Goal: Task Accomplishment & Management: Manage account settings

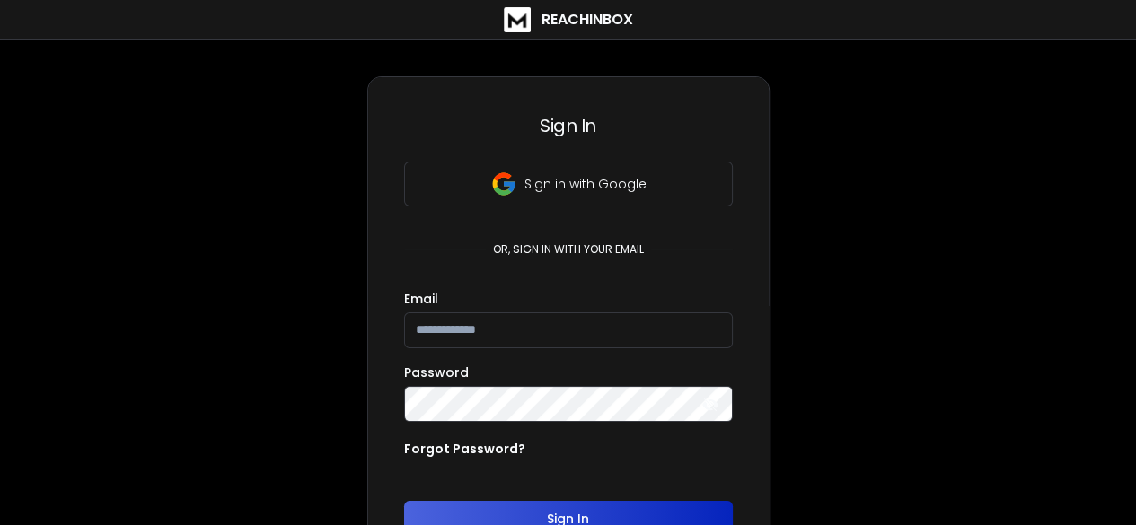
scroll to position [60, 0]
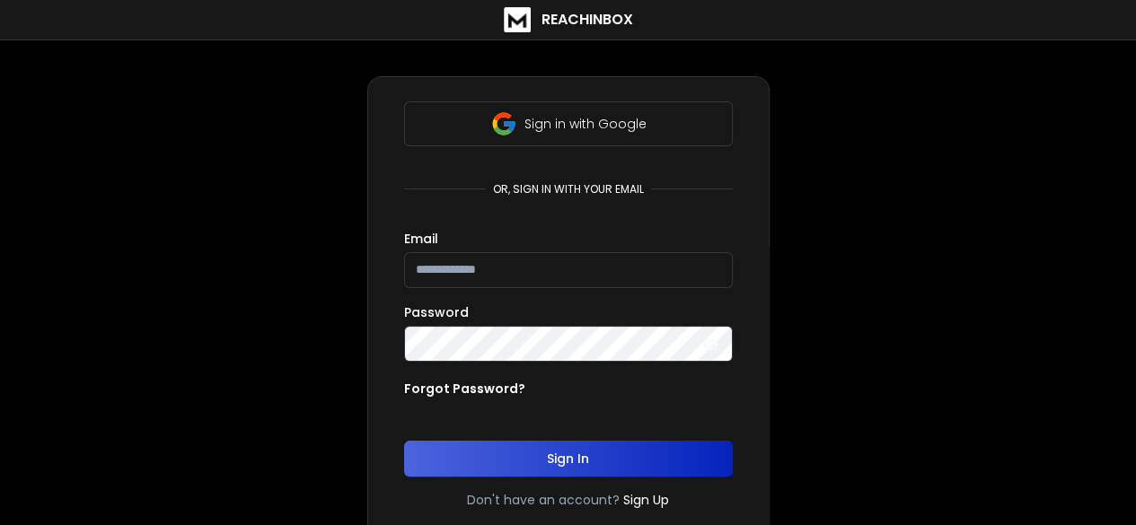
click at [478, 389] on p "Forgot Password?" at bounding box center [464, 389] width 121 height 18
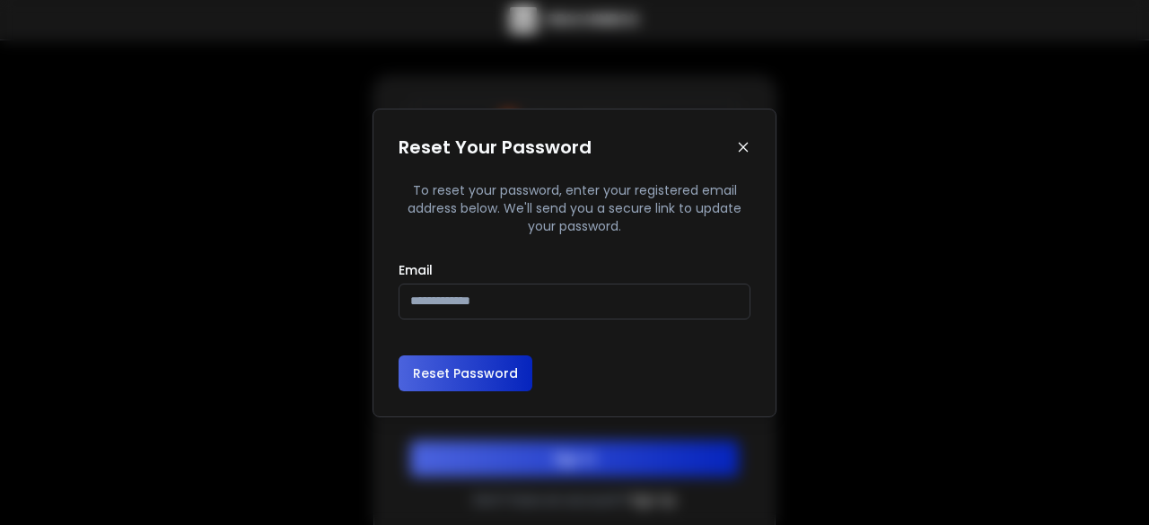
click at [466, 300] on input "email" at bounding box center [575, 302] width 352 height 36
type input "**********"
click at [478, 376] on button "Reset Password" at bounding box center [466, 374] width 134 height 36
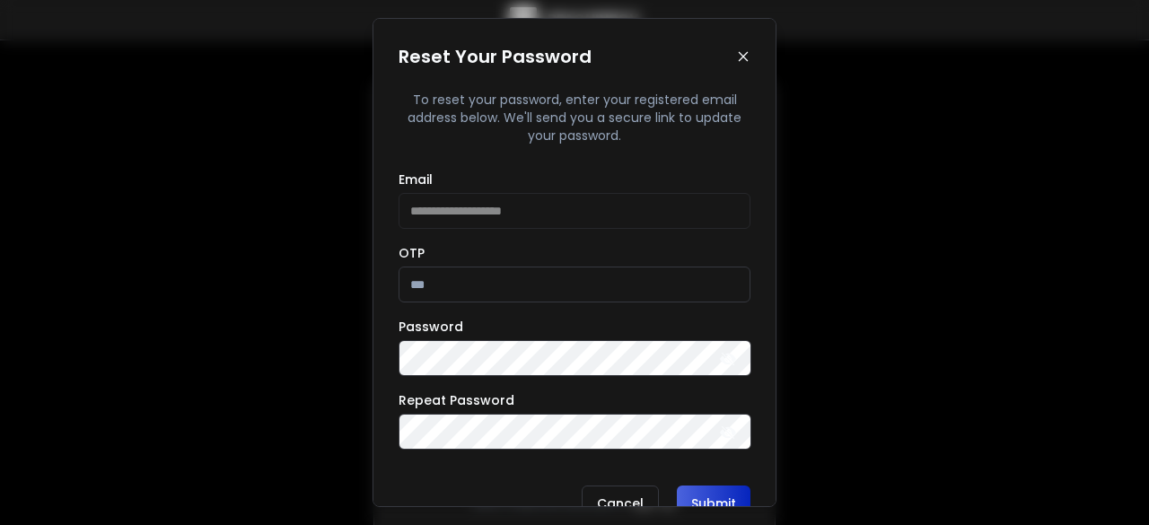
click at [506, 285] on input "text" at bounding box center [575, 285] width 352 height 36
paste input "******"
type input "******"
click at [722, 365] on icon at bounding box center [728, 359] width 16 height 16
click at [677, 486] on button "Submit" at bounding box center [714, 504] width 74 height 36
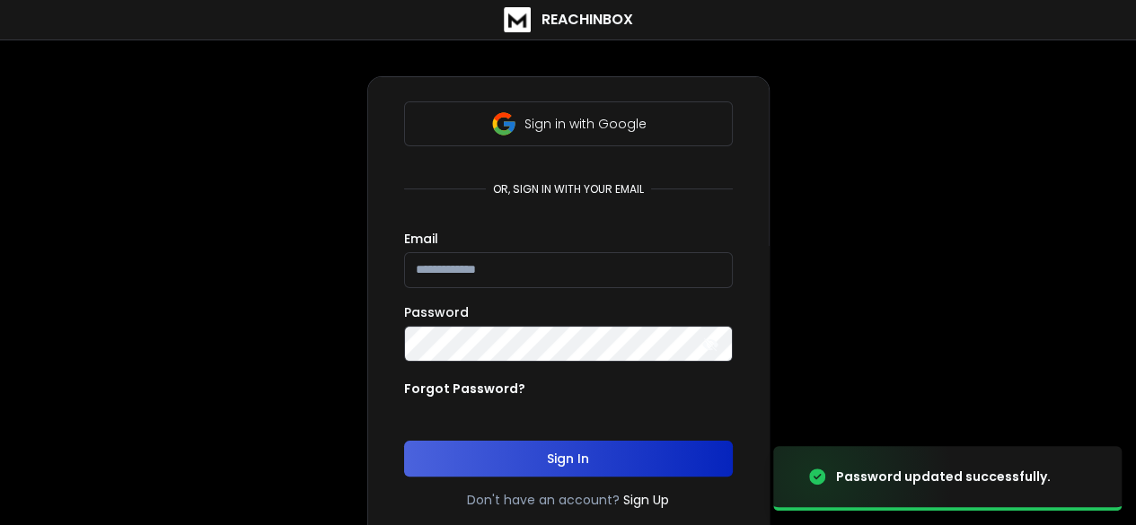
click at [518, 256] on input "email" at bounding box center [568, 270] width 329 height 36
type input "**********"
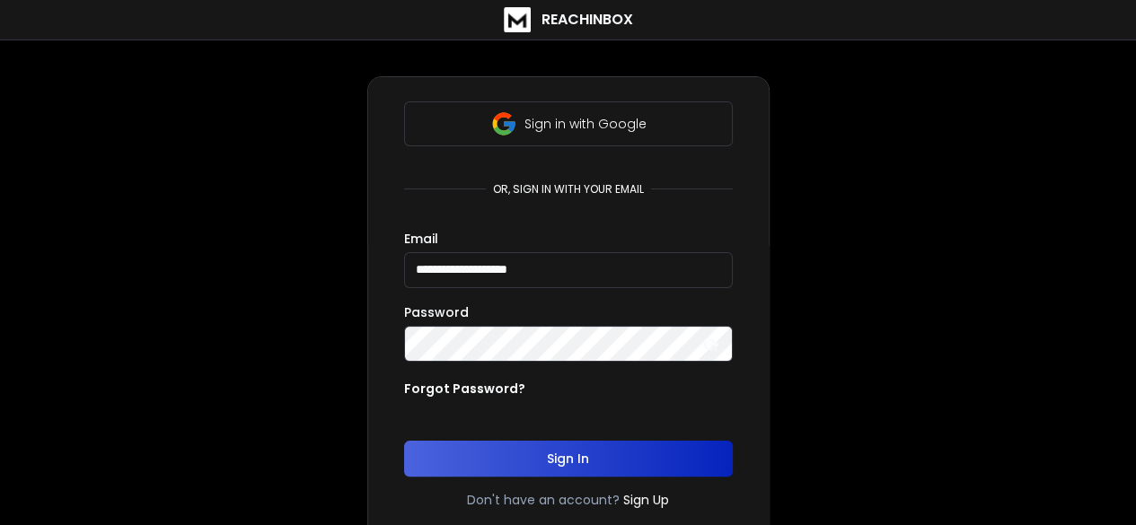
click at [404, 441] on button "Sign In" at bounding box center [568, 459] width 329 height 36
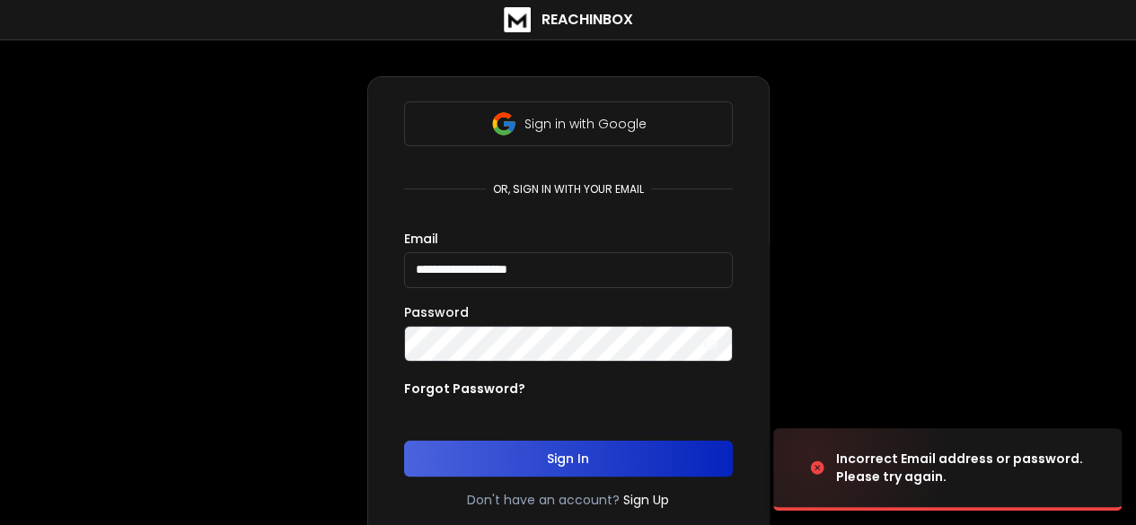
click at [718, 388] on div "Forgot Password?" at bounding box center [568, 401] width 329 height 43
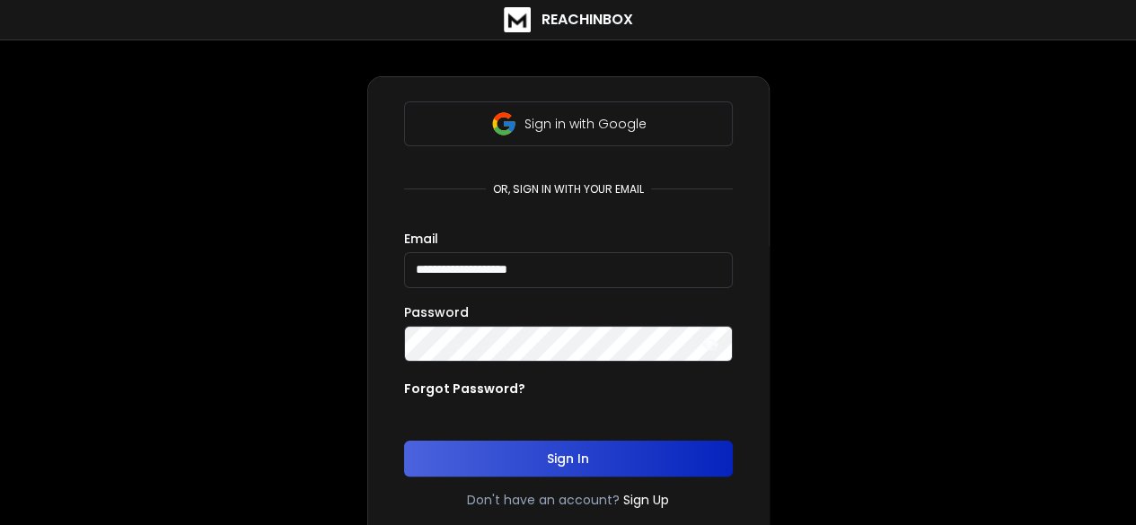
click at [706, 340] on icon at bounding box center [710, 345] width 16 height 16
click at [590, 454] on button "Sign In" at bounding box center [568, 459] width 329 height 36
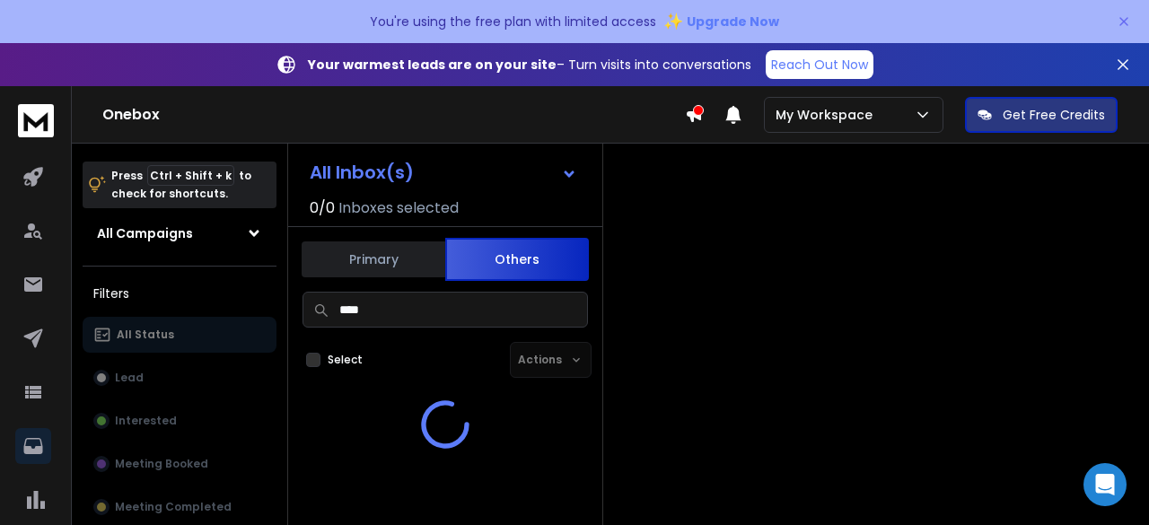
click at [520, 254] on button "Others" at bounding box center [517, 259] width 144 height 43
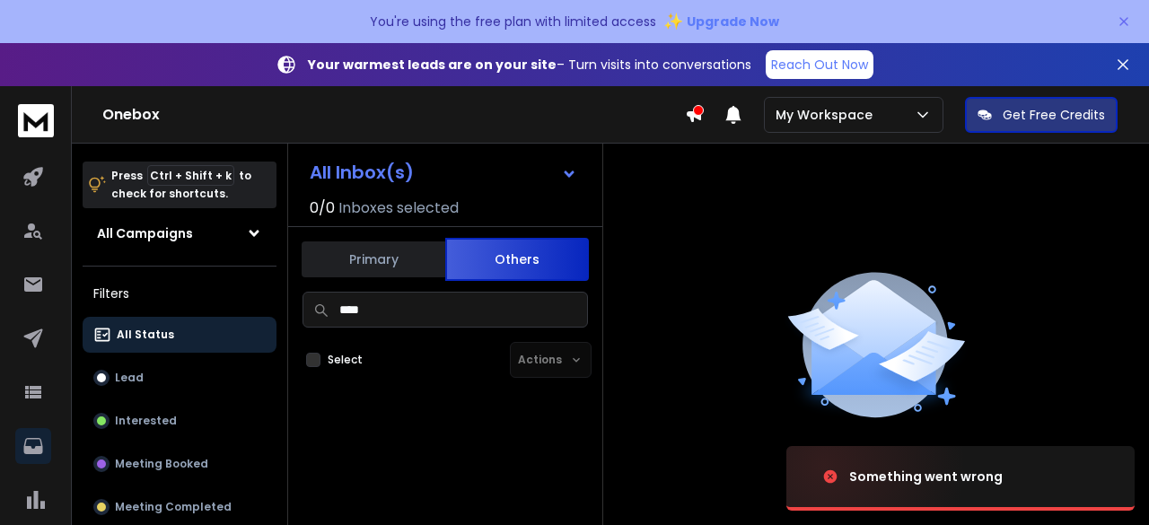
click at [164, 335] on p "All Status" at bounding box center [145, 335] width 57 height 14
click at [404, 276] on button "Primary" at bounding box center [374, 260] width 144 height 40
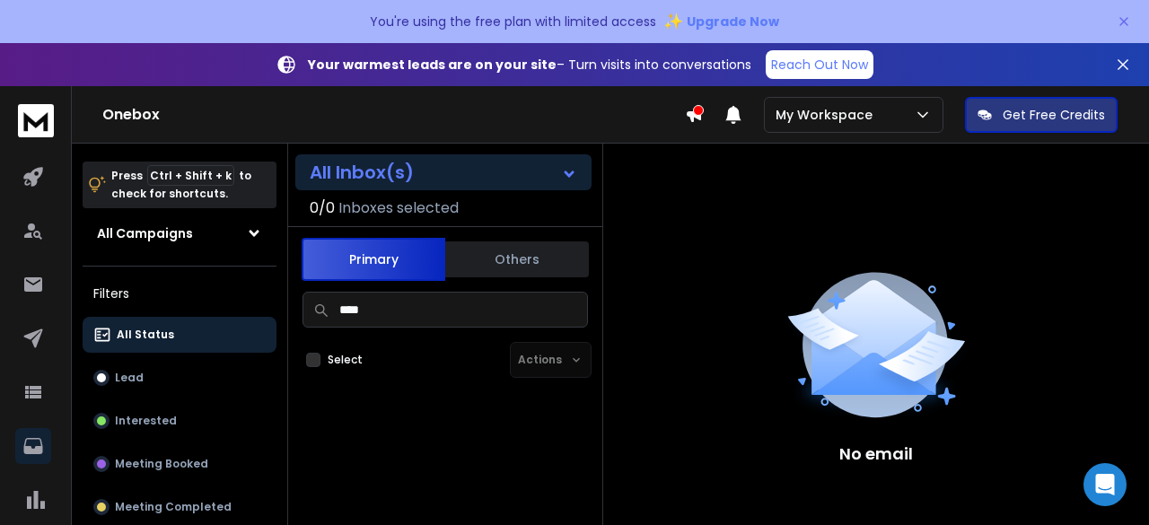
click at [569, 175] on icon at bounding box center [569, 174] width 10 height 6
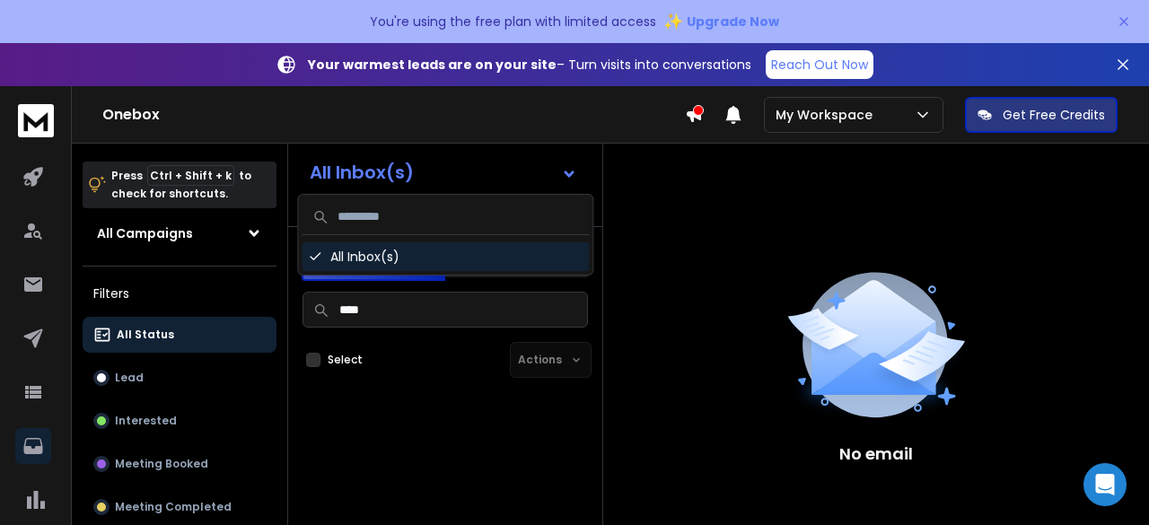
click at [372, 265] on div "All Inbox(s)" at bounding box center [445, 256] width 287 height 29
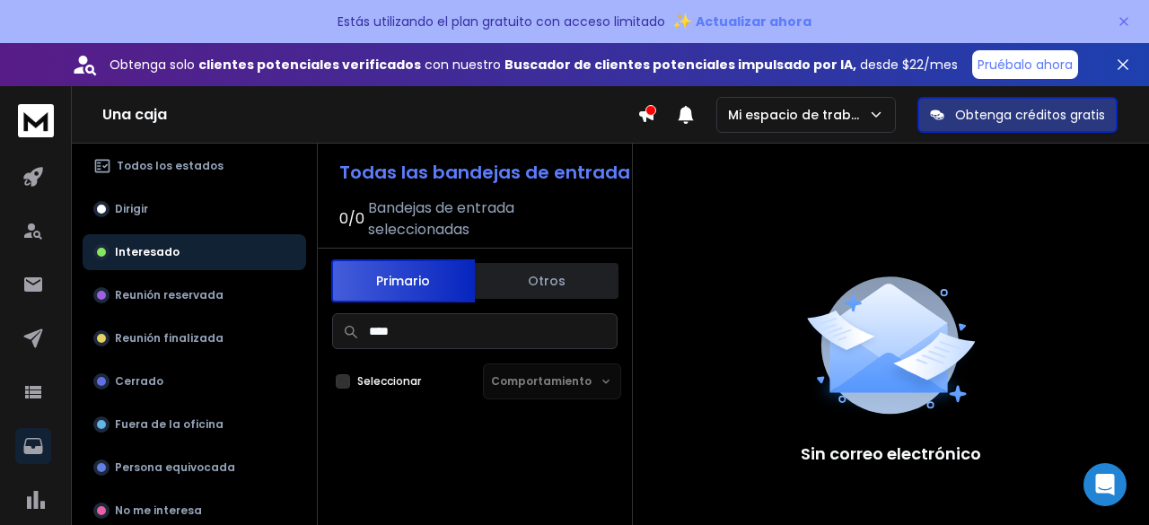
scroll to position [171, 0]
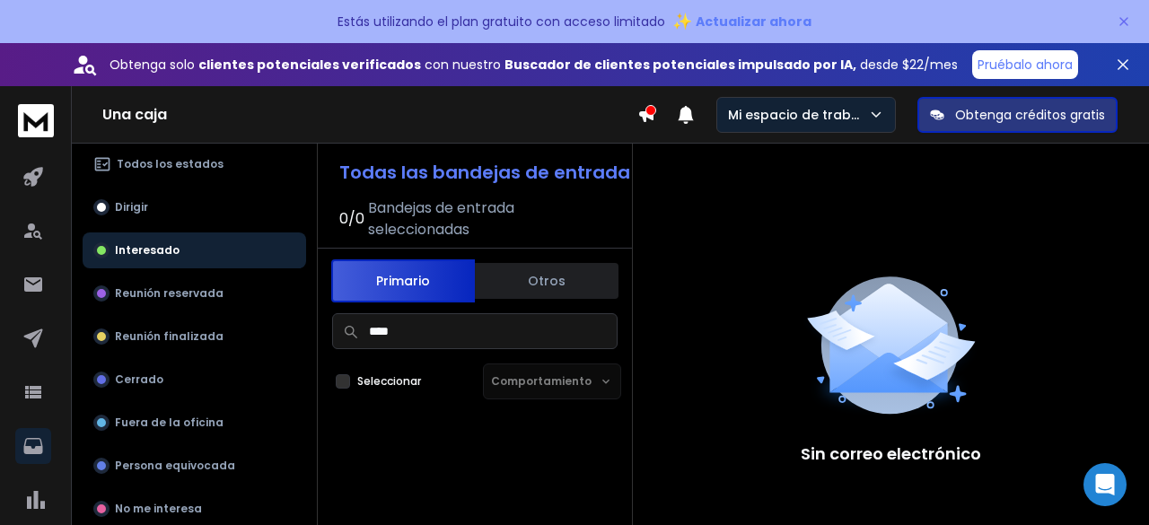
click at [869, 111] on icon "button" at bounding box center [876, 115] width 16 height 18
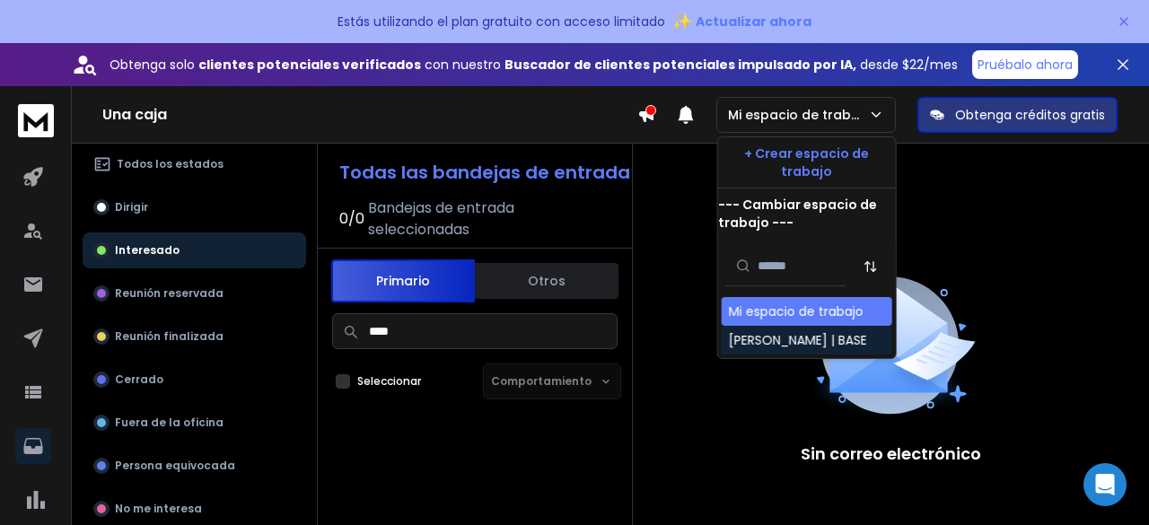
click at [820, 331] on font "Bedany Pérez | BASE" at bounding box center [798, 340] width 138 height 18
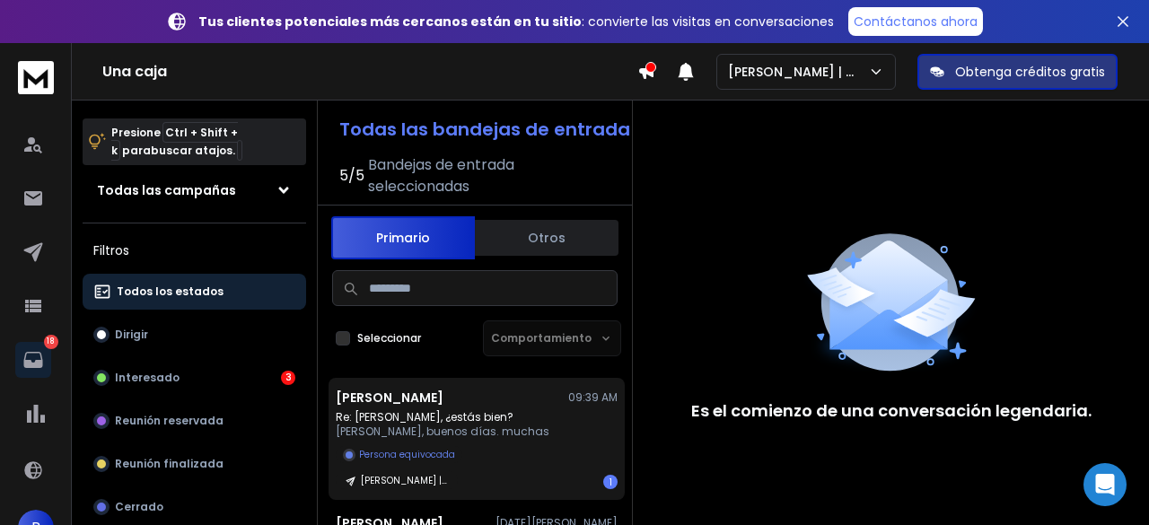
click at [489, 405] on div "[PERSON_NAME] 09:39 AM" at bounding box center [477, 398] width 282 height 18
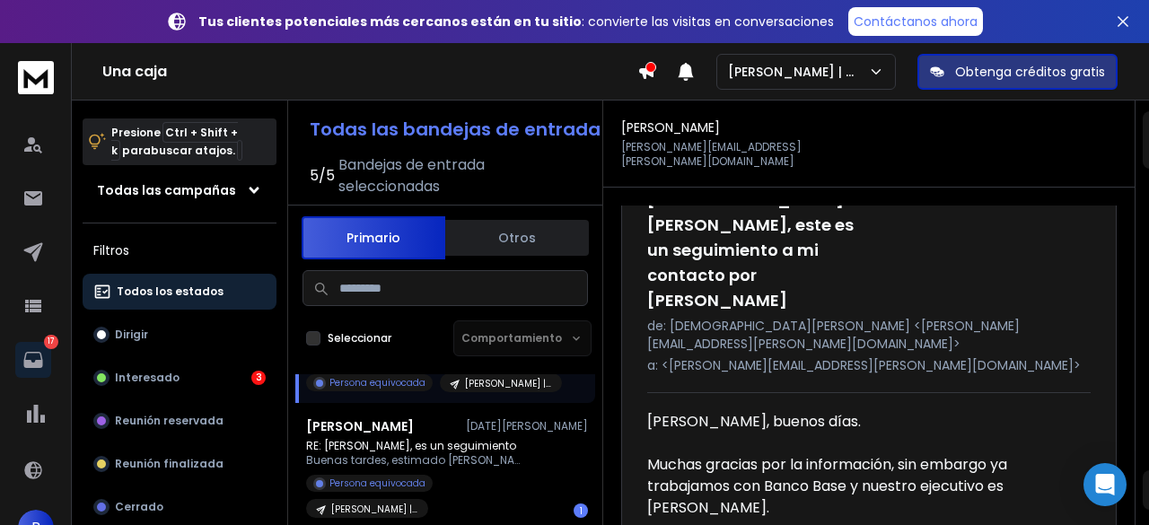
scroll to position [78, 0]
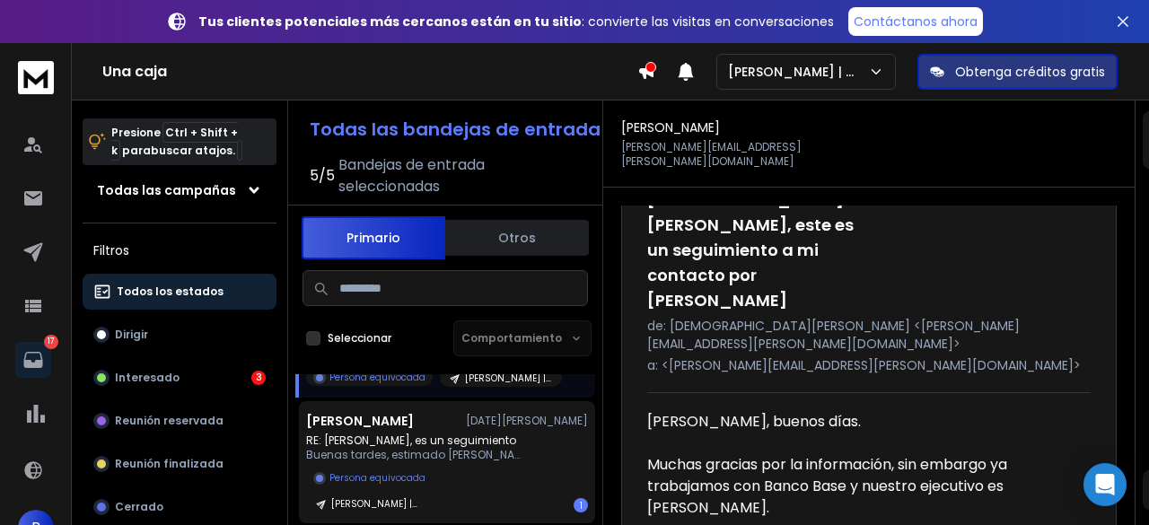
click at [416, 433] on font "RE: [PERSON_NAME], es un seguimiento" at bounding box center [411, 440] width 210 height 15
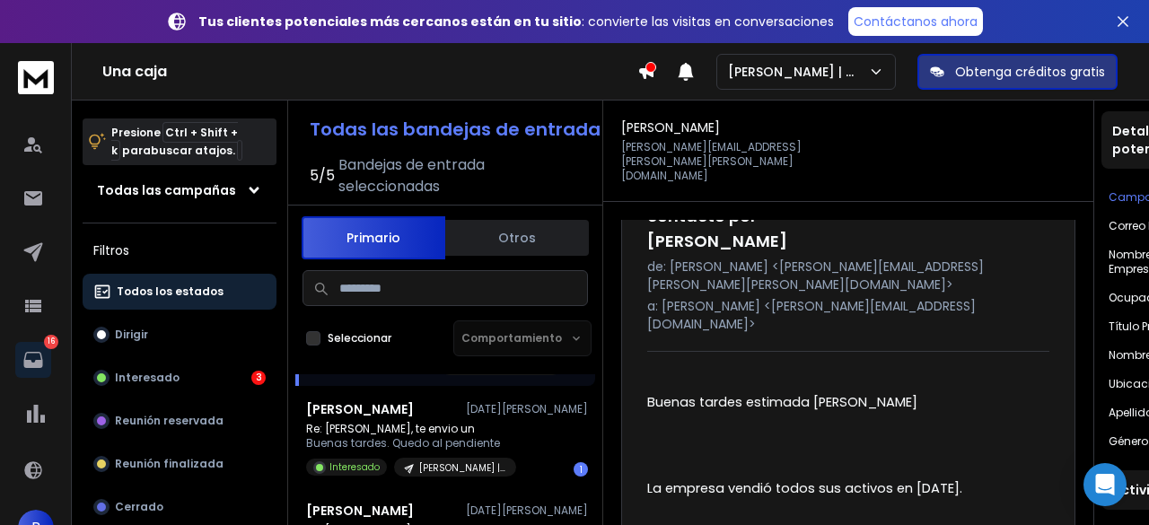
scroll to position [213, 0]
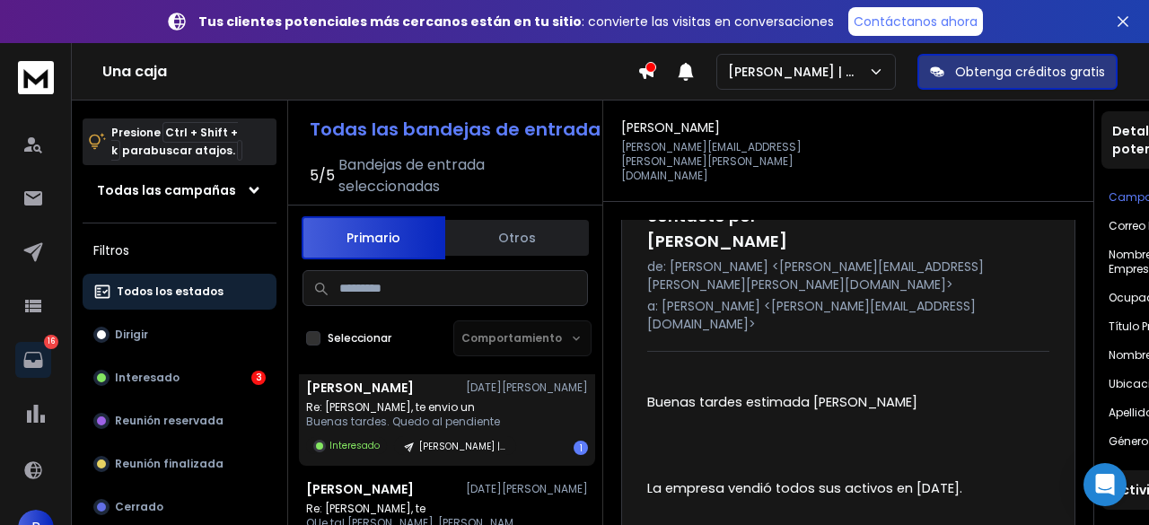
click at [415, 401] on font "Re: [PERSON_NAME], te envio un" at bounding box center [390, 407] width 169 height 15
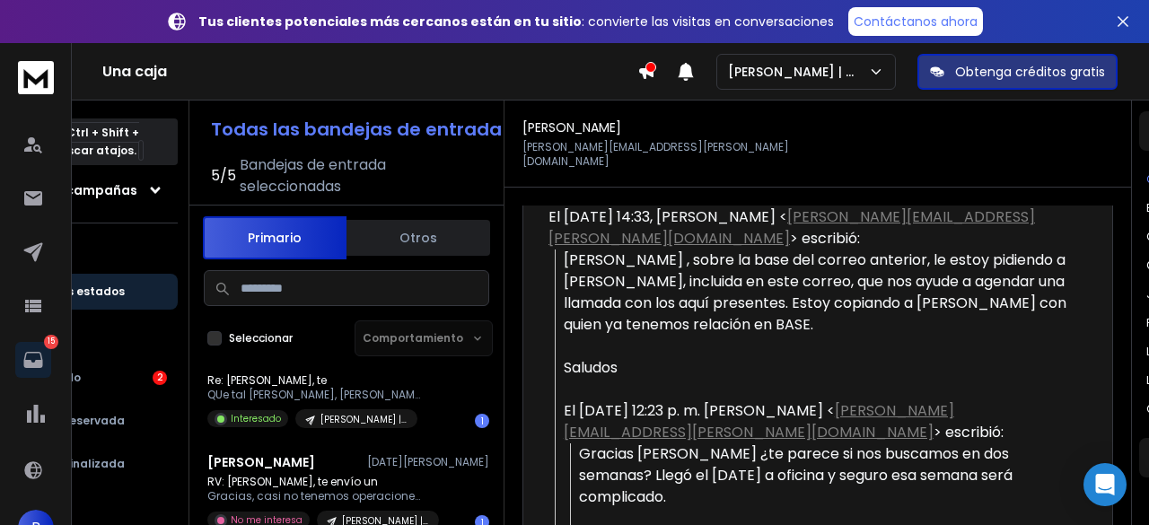
scroll to position [342, 0]
click at [356, 392] on font "QUe tal [PERSON_NAME], [PERSON_NAME] pudieramos agendar" at bounding box center [377, 393] width 341 height 15
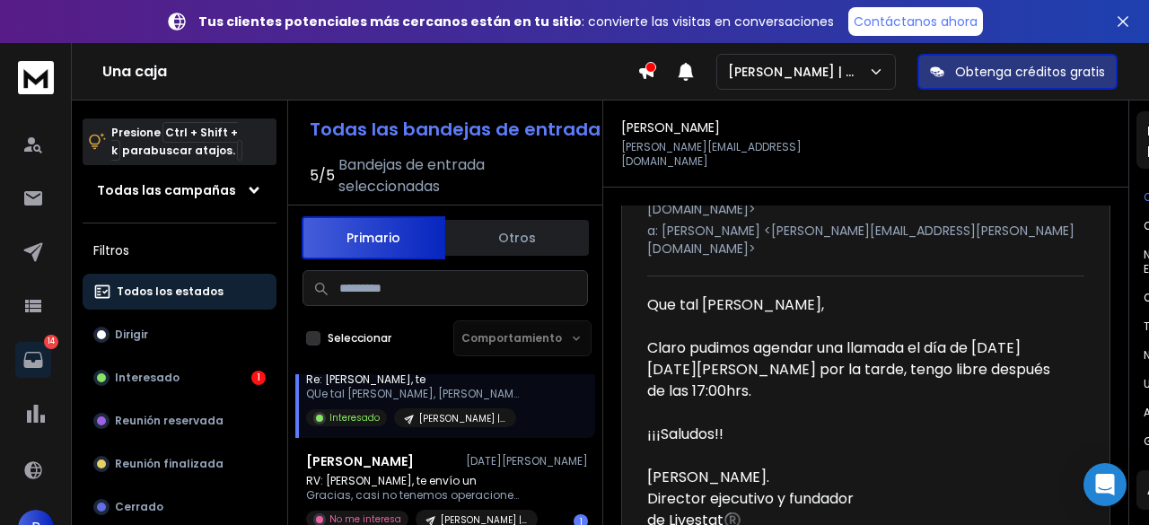
scroll to position [193, 0]
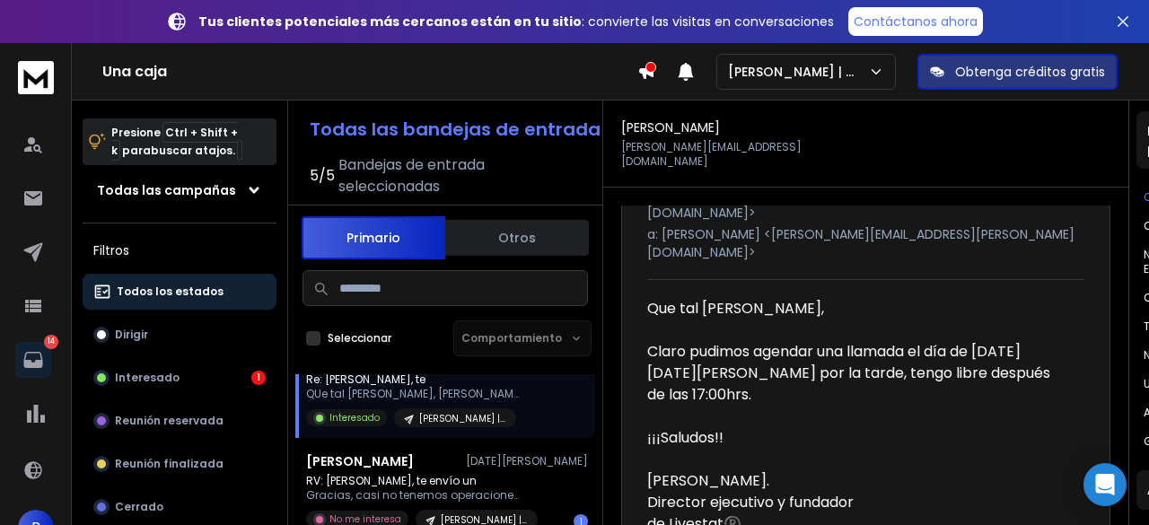
drag, startPoint x: 909, startPoint y: 200, endPoint x: 787, endPoint y: 206, distance: 122.3
click at [787, 206] on font "[PERSON_NAME] <[PERSON_NAME][EMAIL_ADDRESS][DOMAIN_NAME]>" at bounding box center [816, 204] width 338 height 36
copy font "[PERSON_NAME][EMAIL_ADDRESS][DOMAIN_NAME]"
click at [449, 392] on font "QUe tal [PERSON_NAME], [PERSON_NAME] pudieramos agendar" at bounding box center [476, 393] width 341 height 15
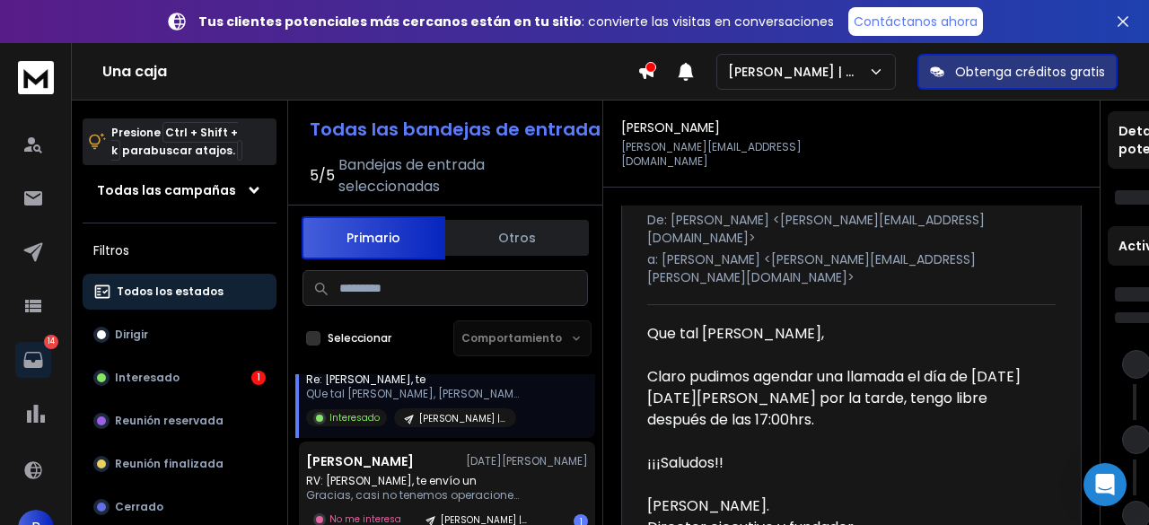
click at [425, 479] on font "RV: [PERSON_NAME], te envío un" at bounding box center [391, 480] width 171 height 15
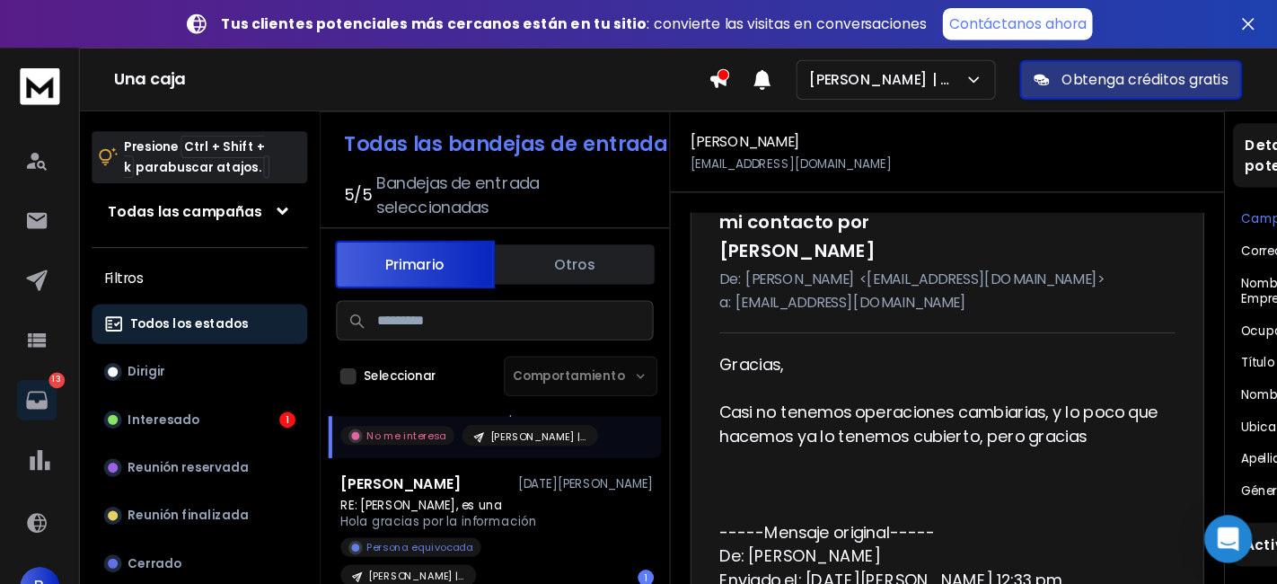
scroll to position [145, 0]
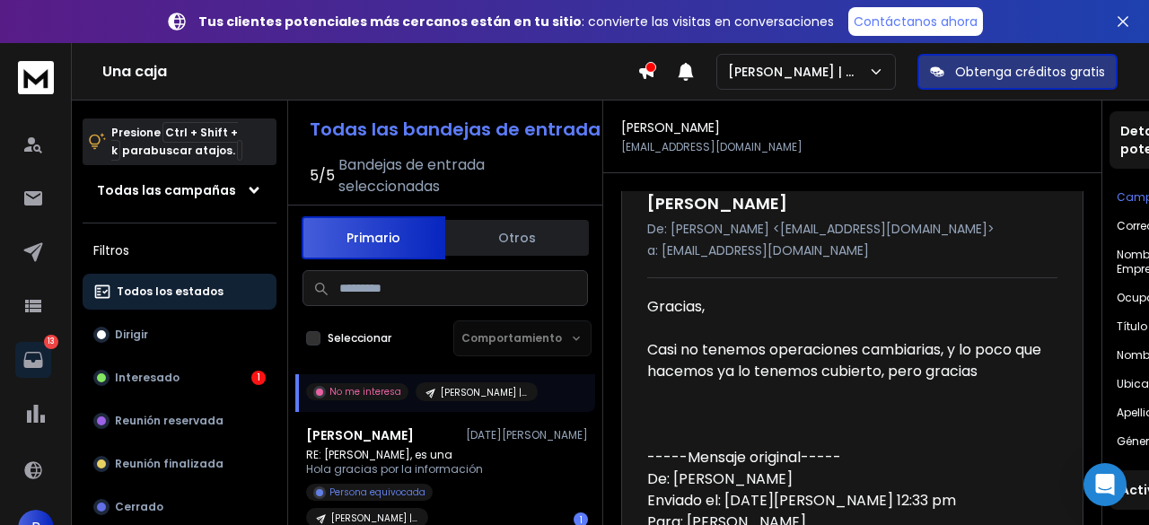
click at [1125, 15] on icon at bounding box center [1123, 21] width 16 height 16
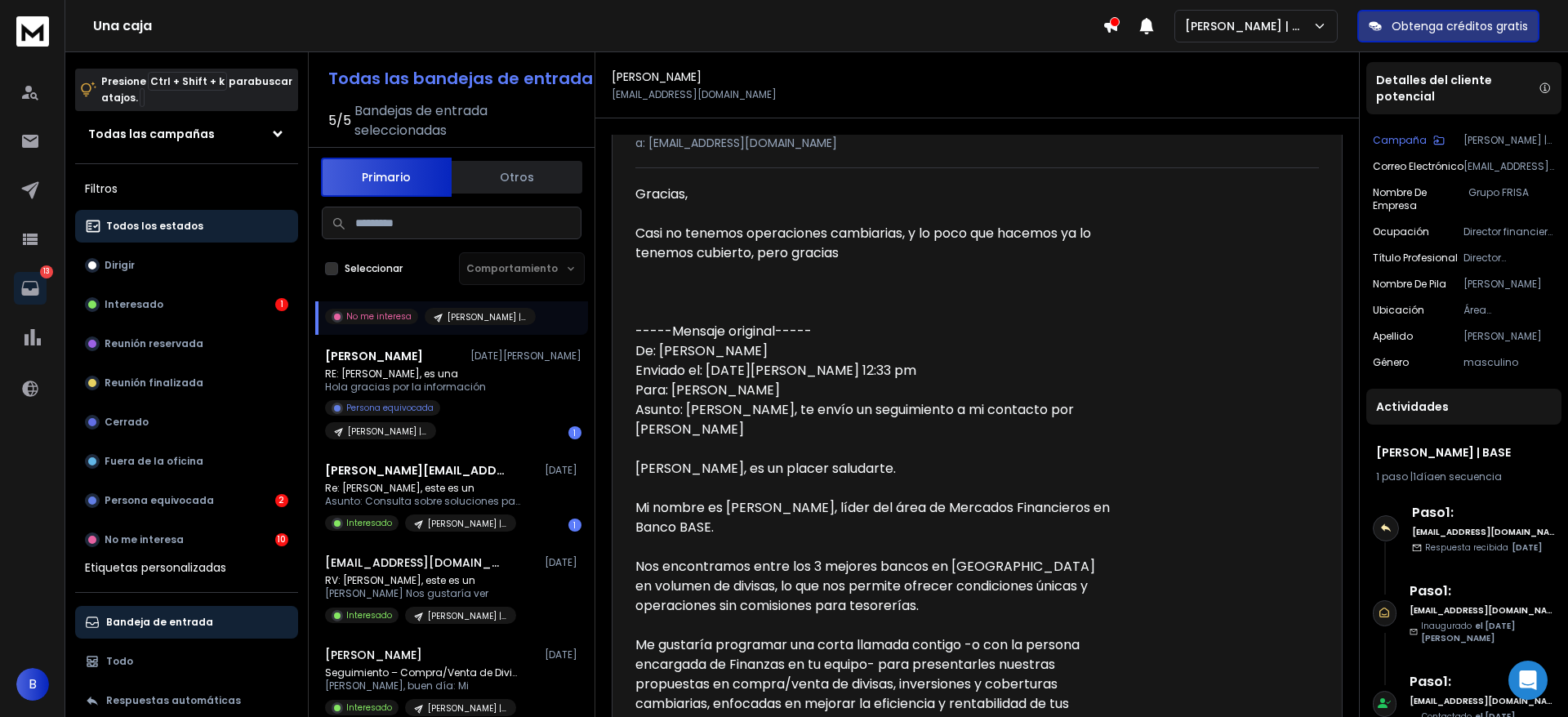
scroll to position [132, 0]
drag, startPoint x: 975, startPoint y: 4, endPoint x: 675, endPoint y: 38, distance: 301.9
click at [675, 38] on div "Una caja [PERSON_NAME] | BASE Obtenga créditos gratis" at bounding box center [784, 25] width 1568 height 52
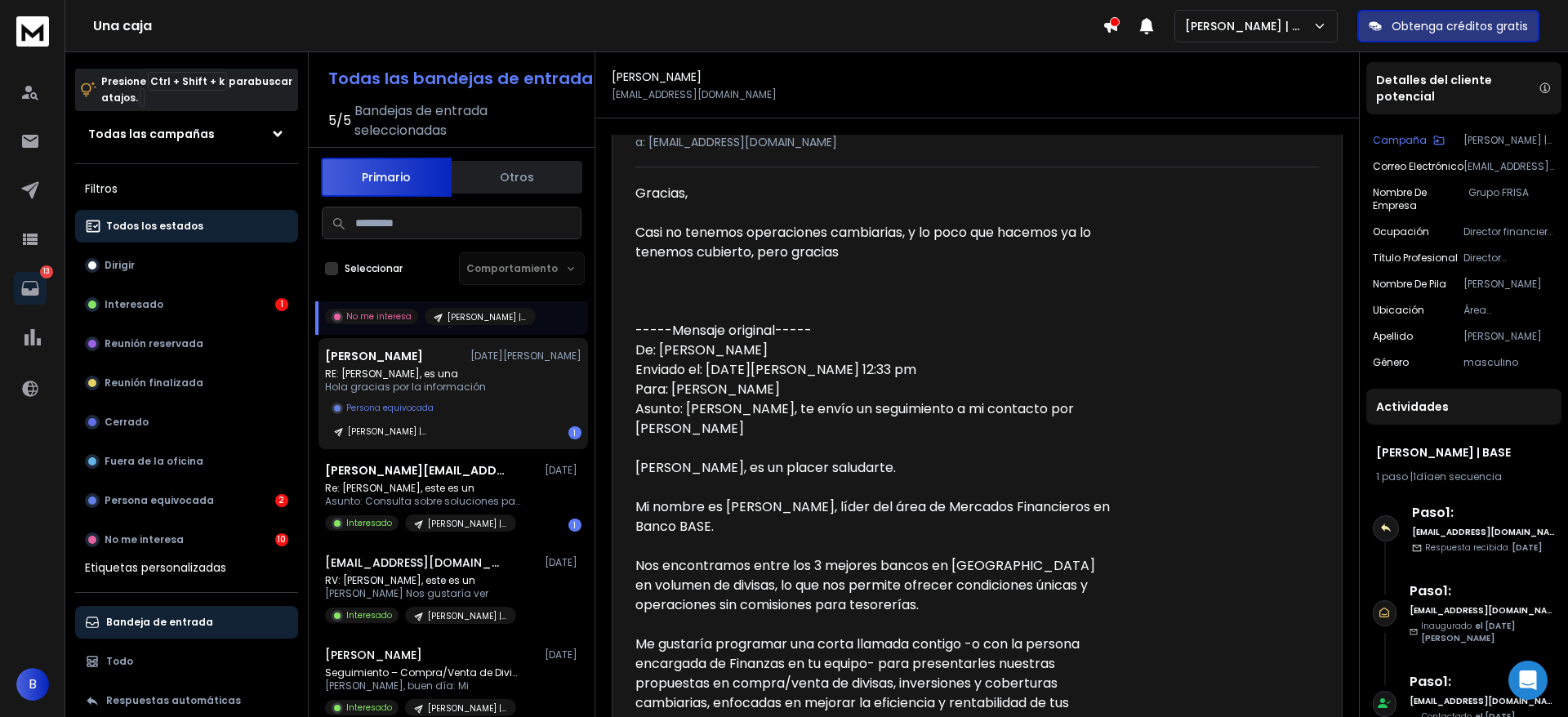
click at [396, 358] on font "[PERSON_NAME]" at bounding box center [374, 357] width 98 height 16
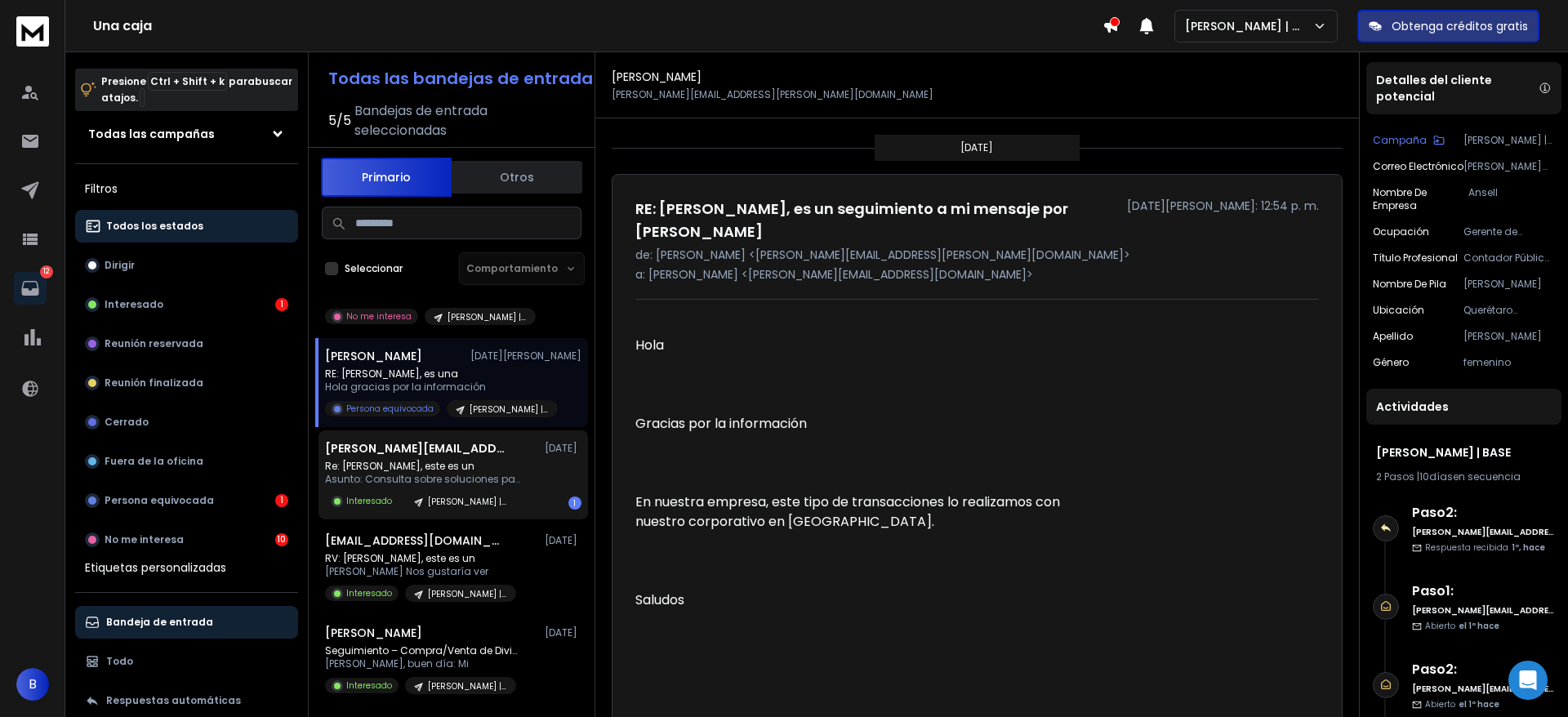
click at [413, 477] on font "Asunto: Consulta sobre soluciones para compra" at bounding box center [447, 479] width 245 height 14
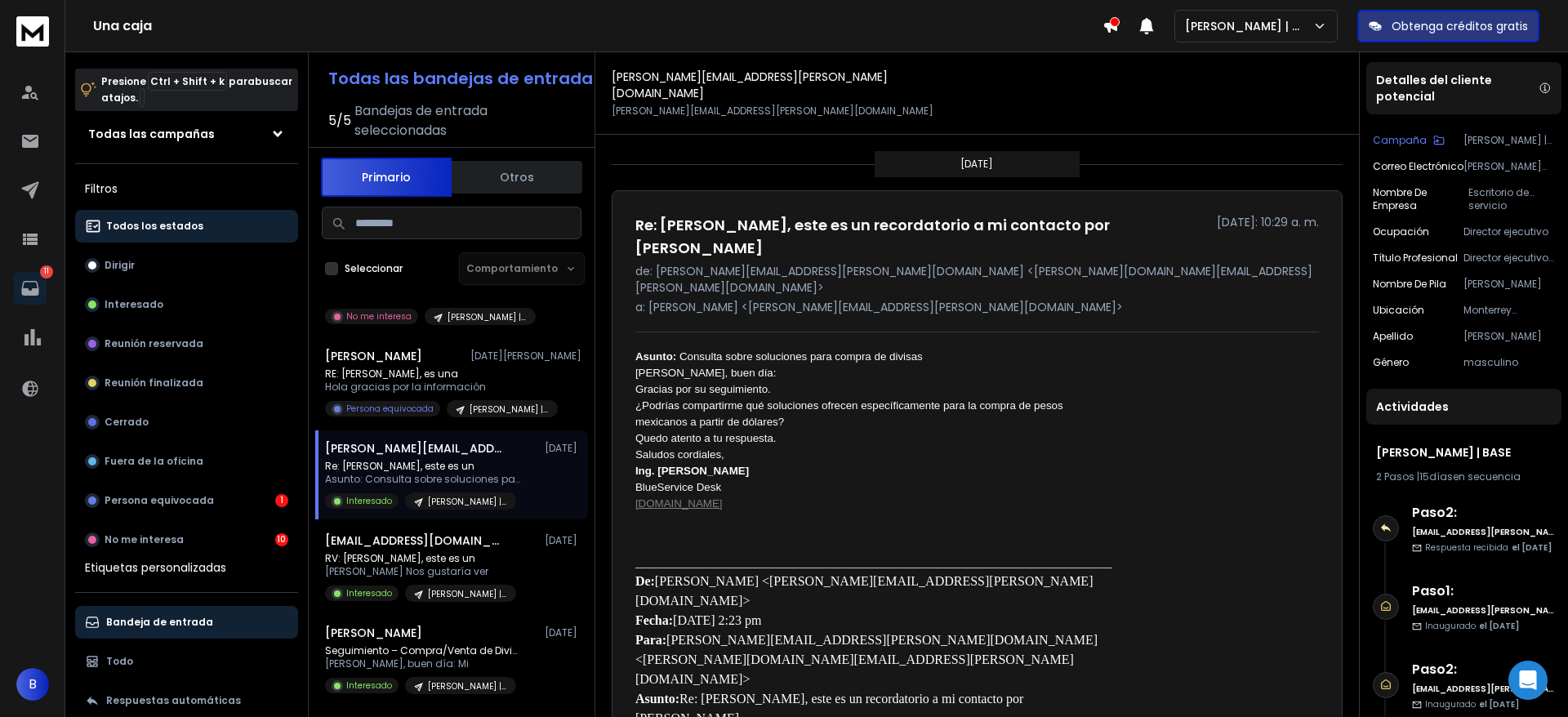
click at [413, 477] on font "Asunto: Consulta sobre soluciones para compra" at bounding box center [447, 479] width 245 height 14
drag, startPoint x: 1131, startPoint y: 227, endPoint x: 896, endPoint y: 237, distance: 235.2
click at [896, 263] on font "[PERSON_NAME][EMAIL_ADDRESS][PERSON_NAME][DOMAIN_NAME] <[PERSON_NAME][DOMAIN_NA…" at bounding box center [974, 279] width 677 height 33
copy font "[PERSON_NAME][EMAIL_ADDRESS][PERSON_NAME][DOMAIN_NAME]"
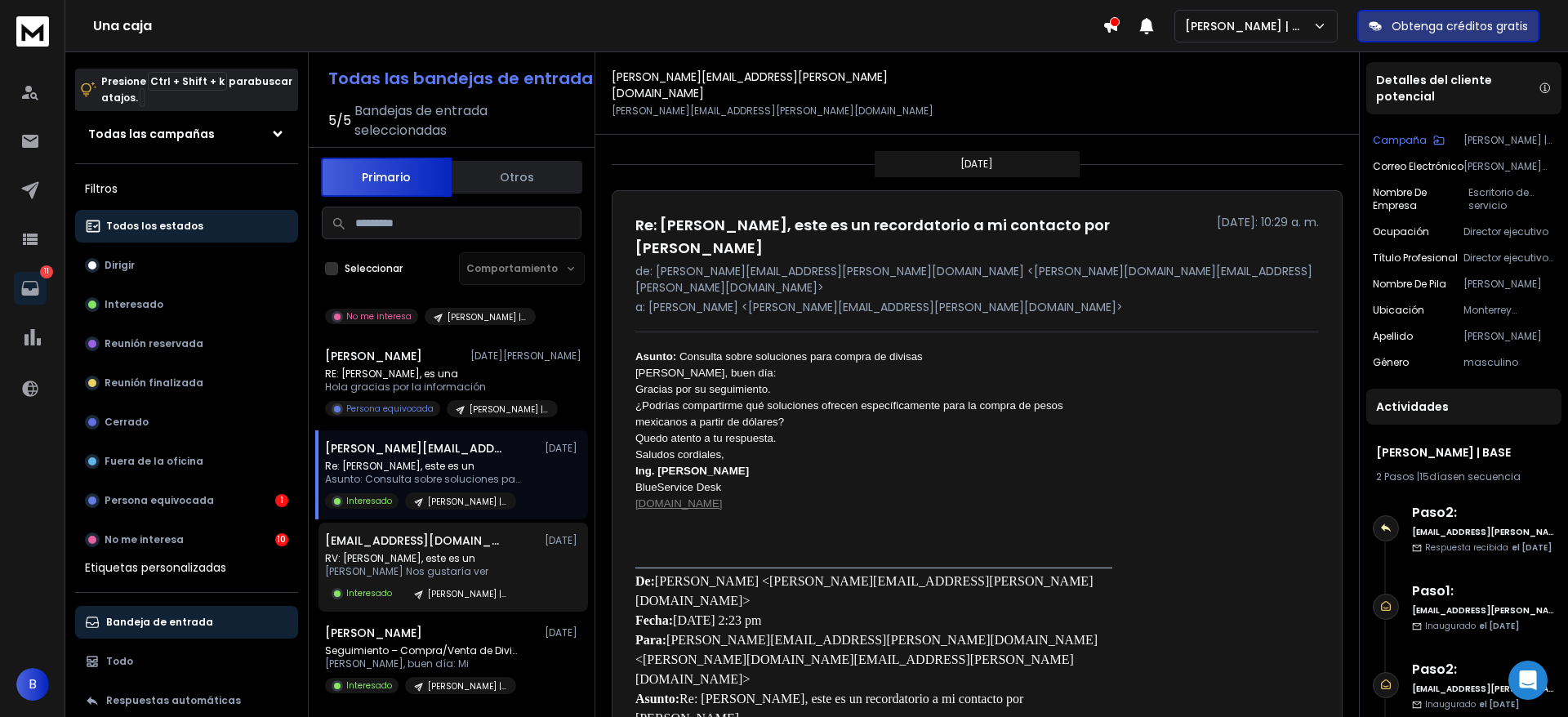
click at [437, 477] on p "RV: [PERSON_NAME], este es un" at bounding box center [420, 559] width 191 height 13
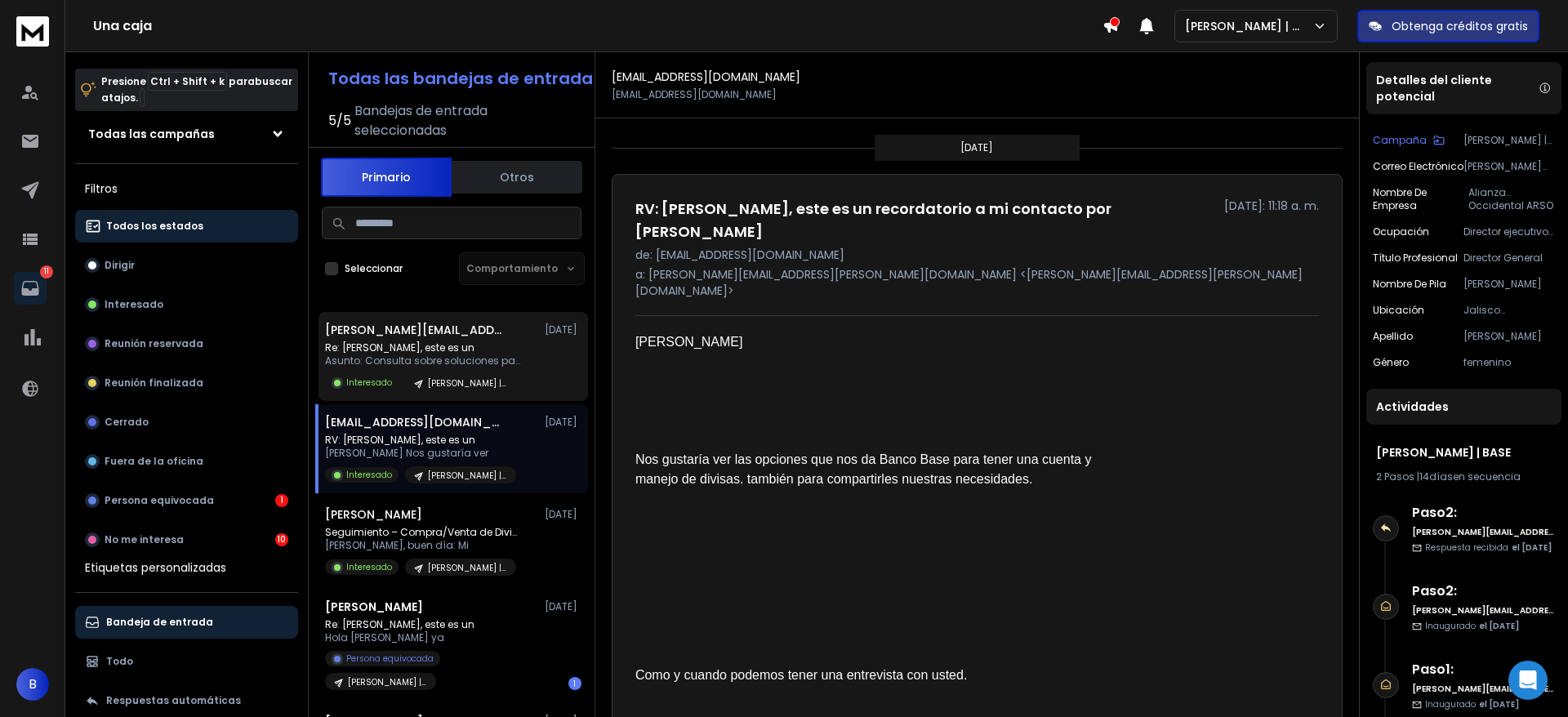
scroll to position [557, 0]
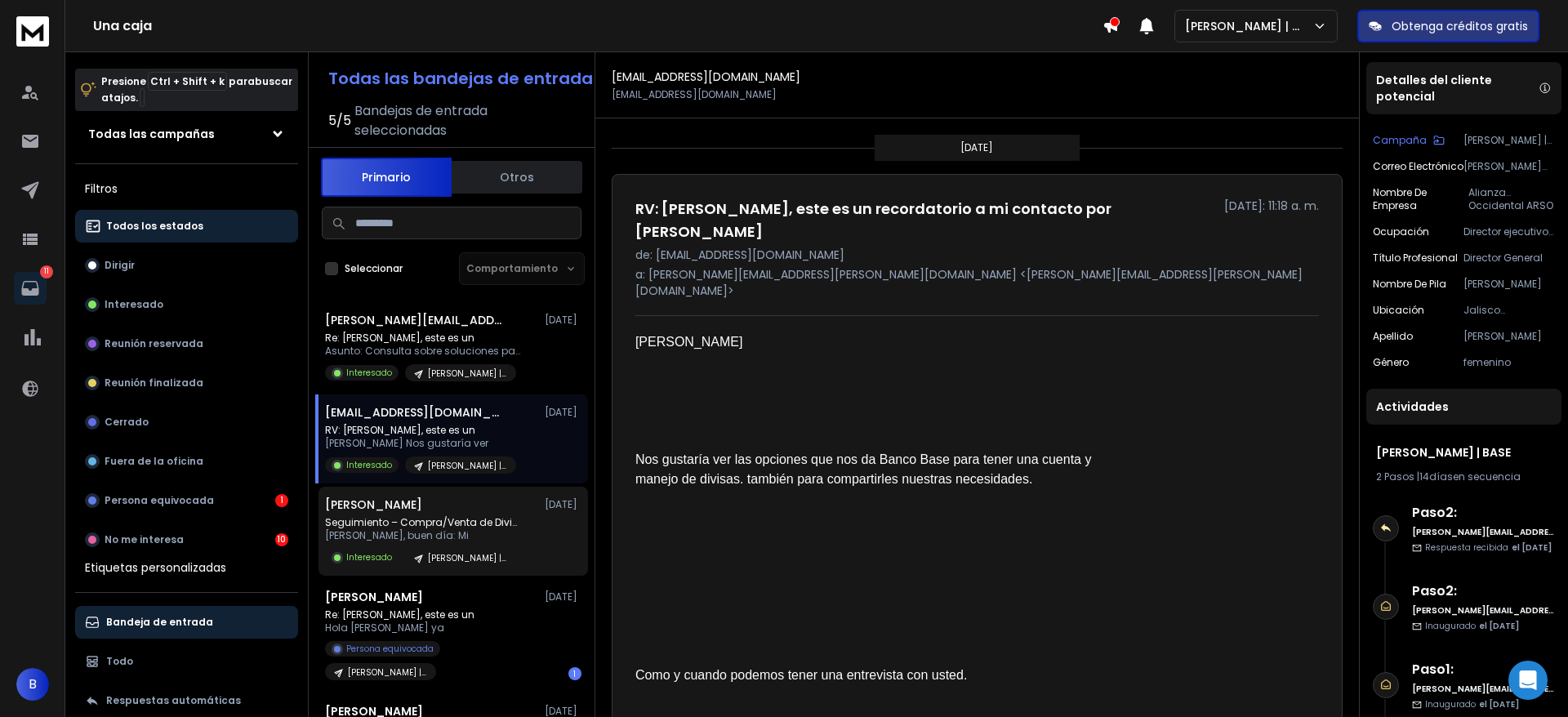
click at [463, 477] on div "[PERSON_NAME] [DATE][PERSON_NAME] – Compra/Venta de Divisas [PERSON_NAME], buen…" at bounding box center [453, 531] width 256 height 69
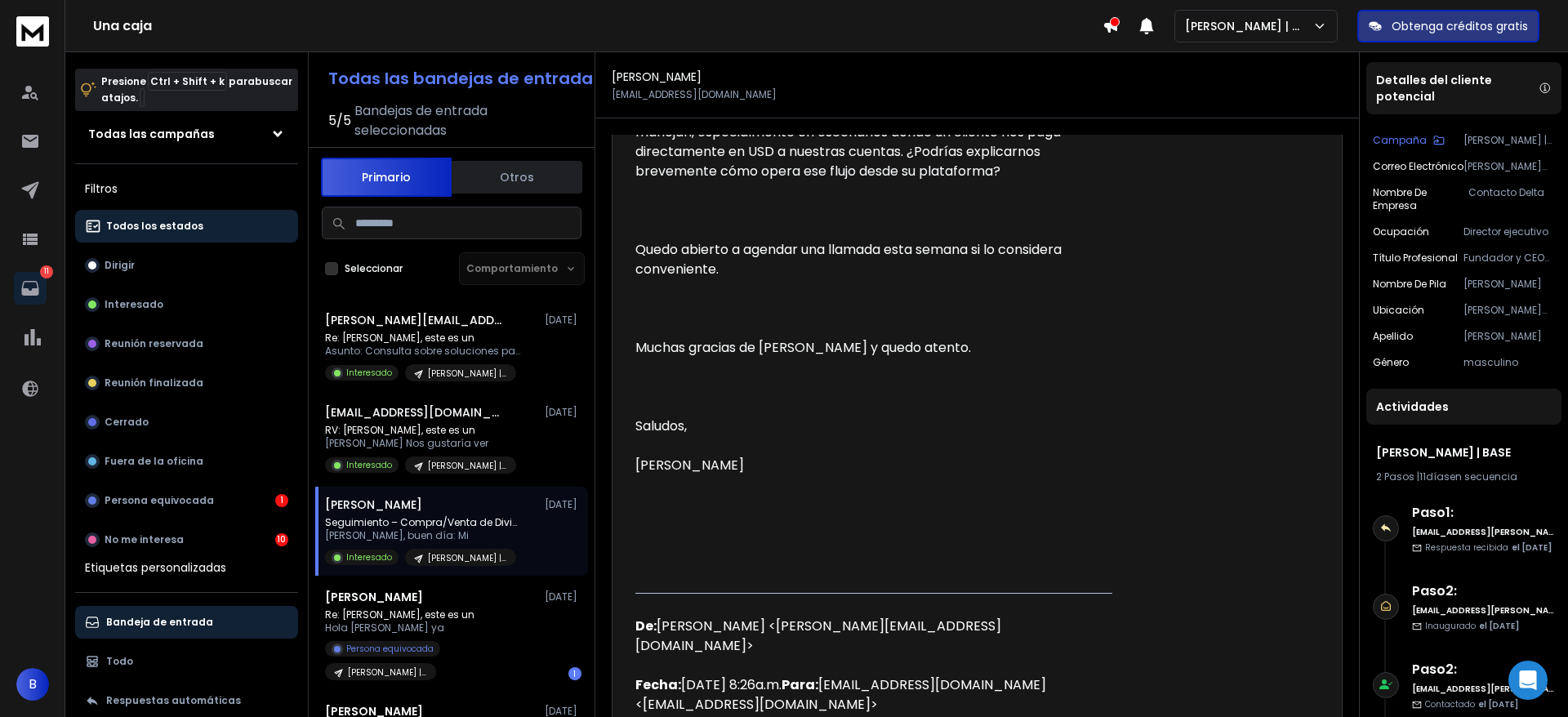
scroll to position [424, 0]
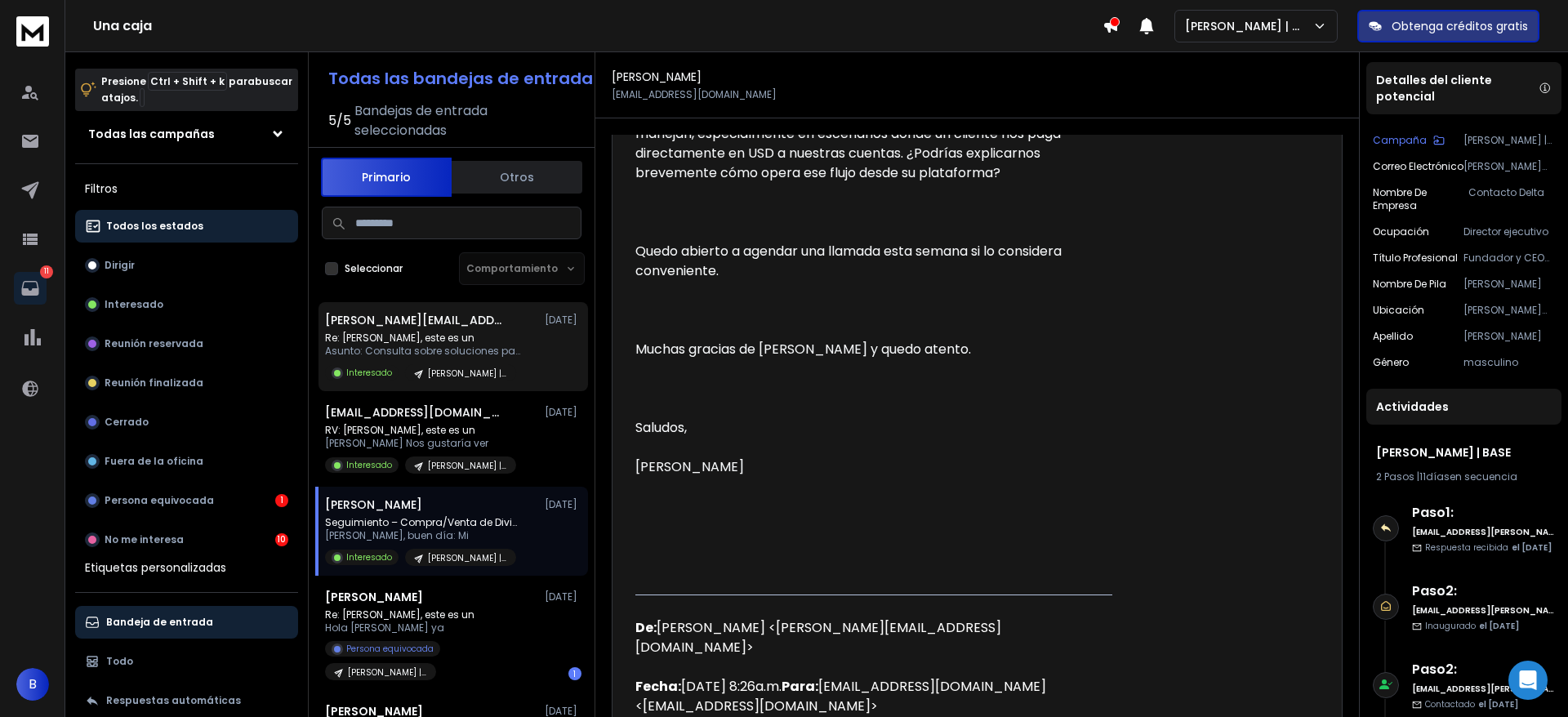
click at [447, 333] on p "Re: [PERSON_NAME], este es un" at bounding box center [423, 338] width 196 height 13
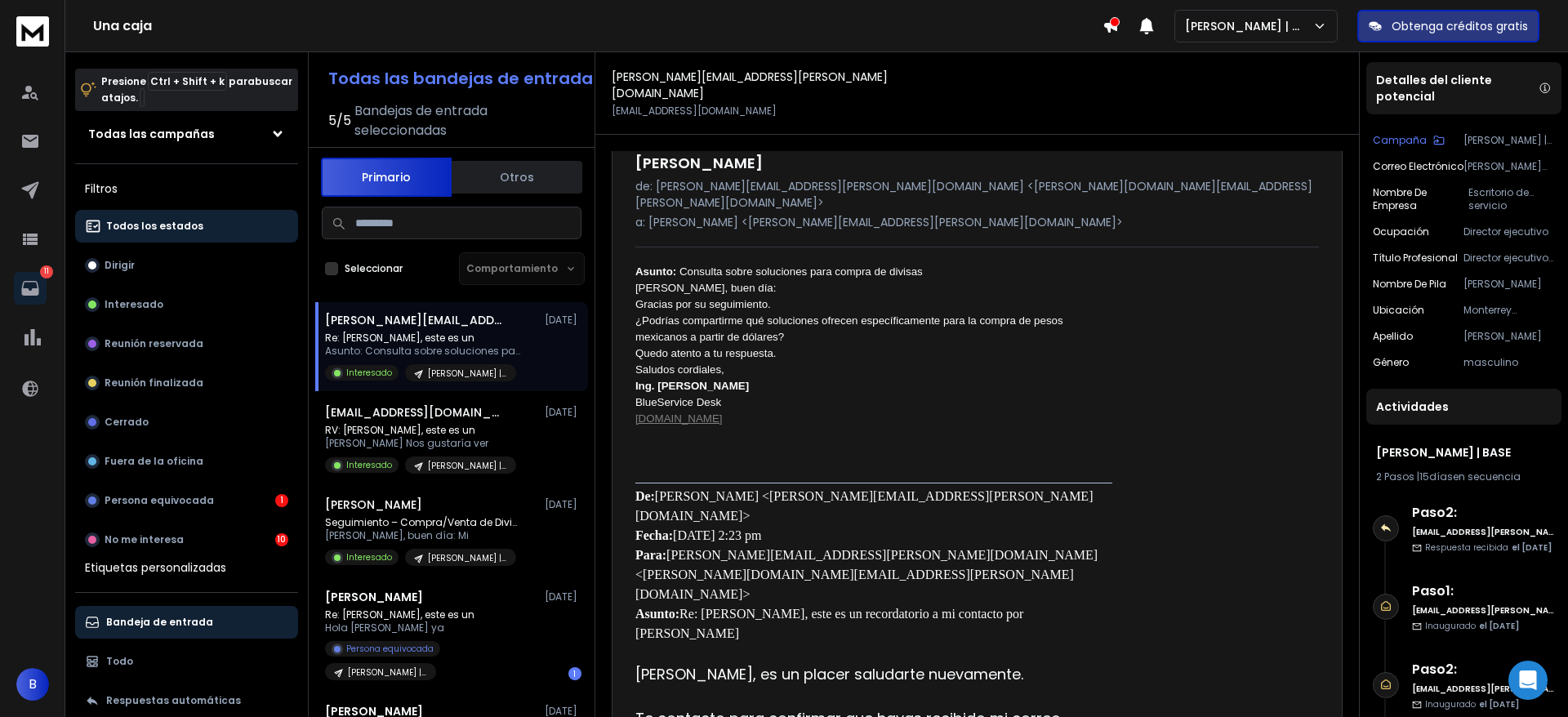
scroll to position [84, 0]
click at [717, 414] on font "[DOMAIN_NAME]" at bounding box center [679, 419] width 87 height 12
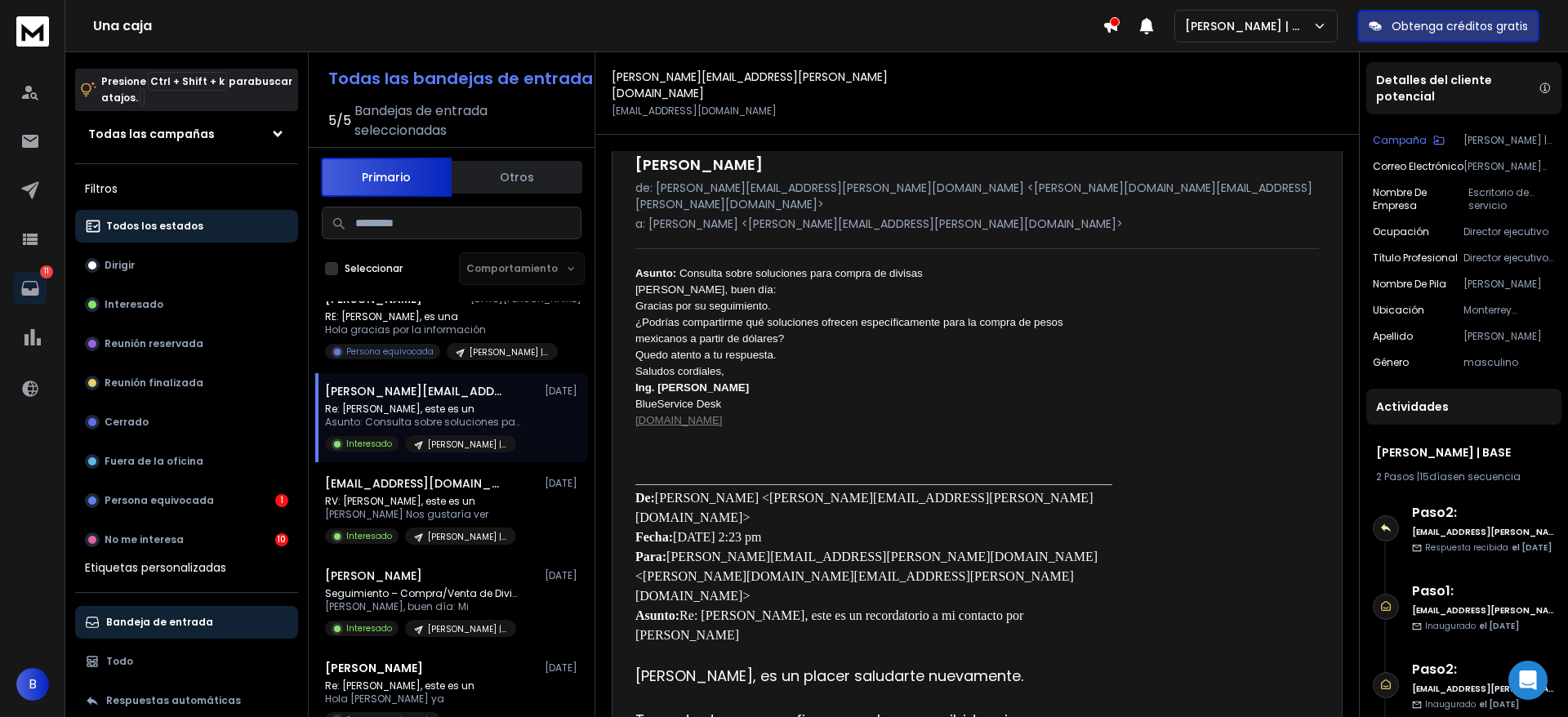
scroll to position [1045, 0]
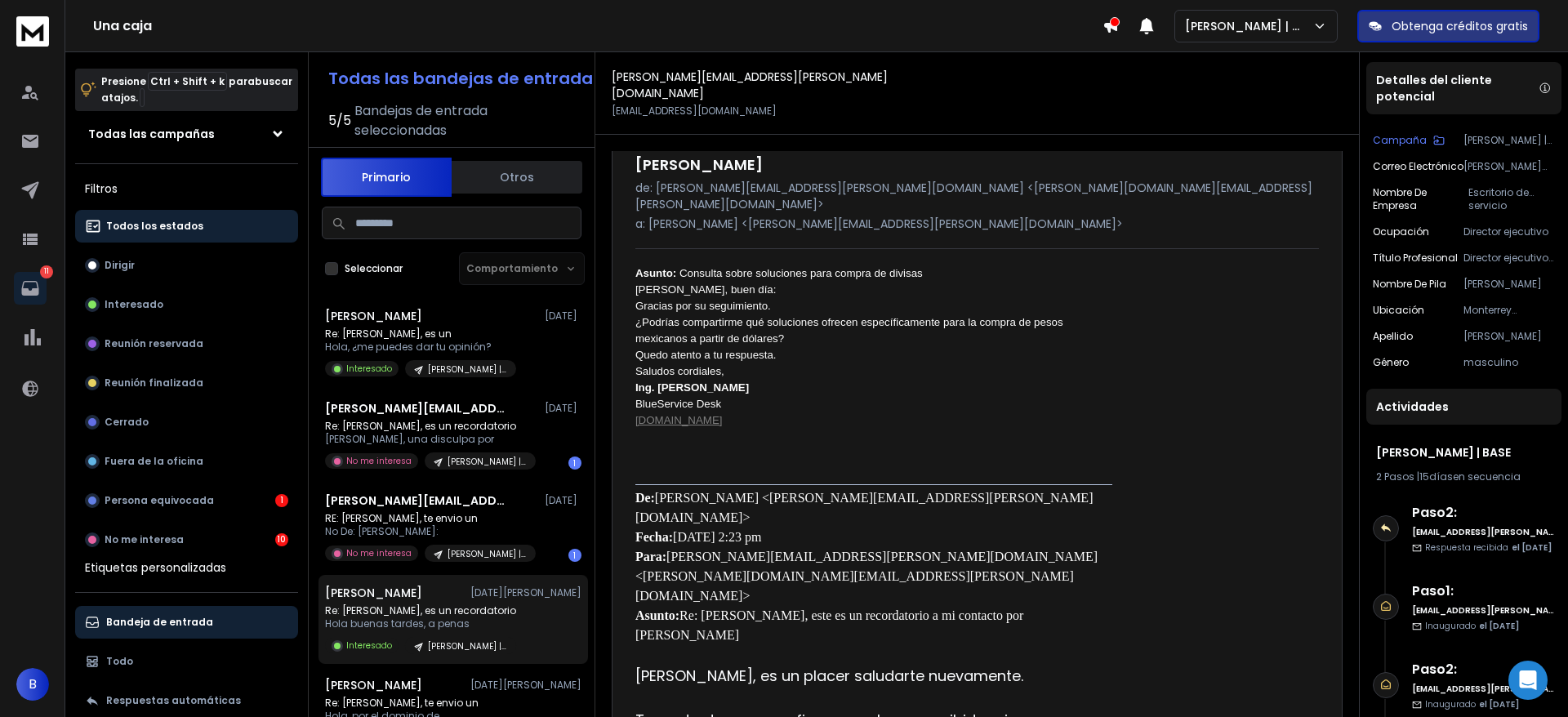
click at [457, 477] on font "Hola buenas tardes, a penas" at bounding box center [397, 623] width 145 height 14
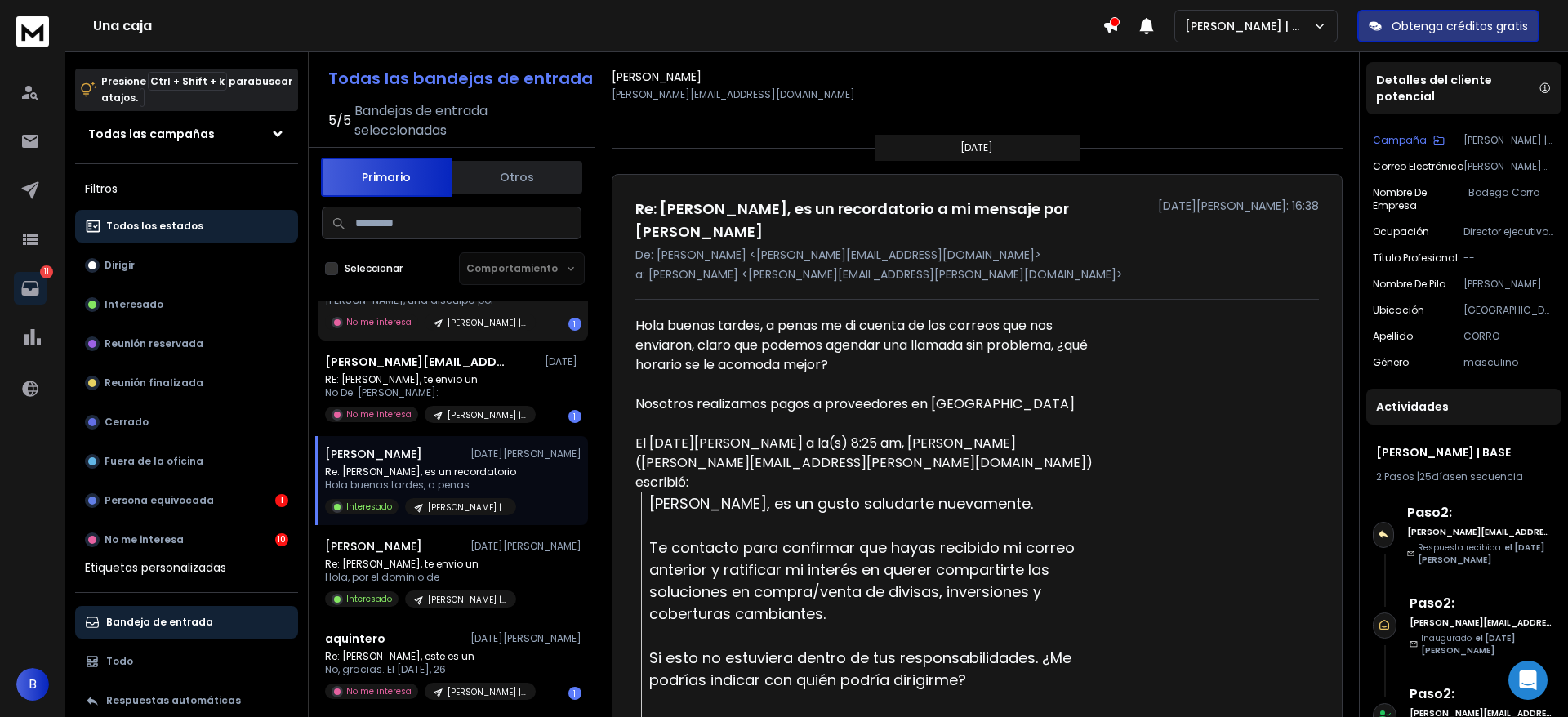
scroll to position [1295, 0]
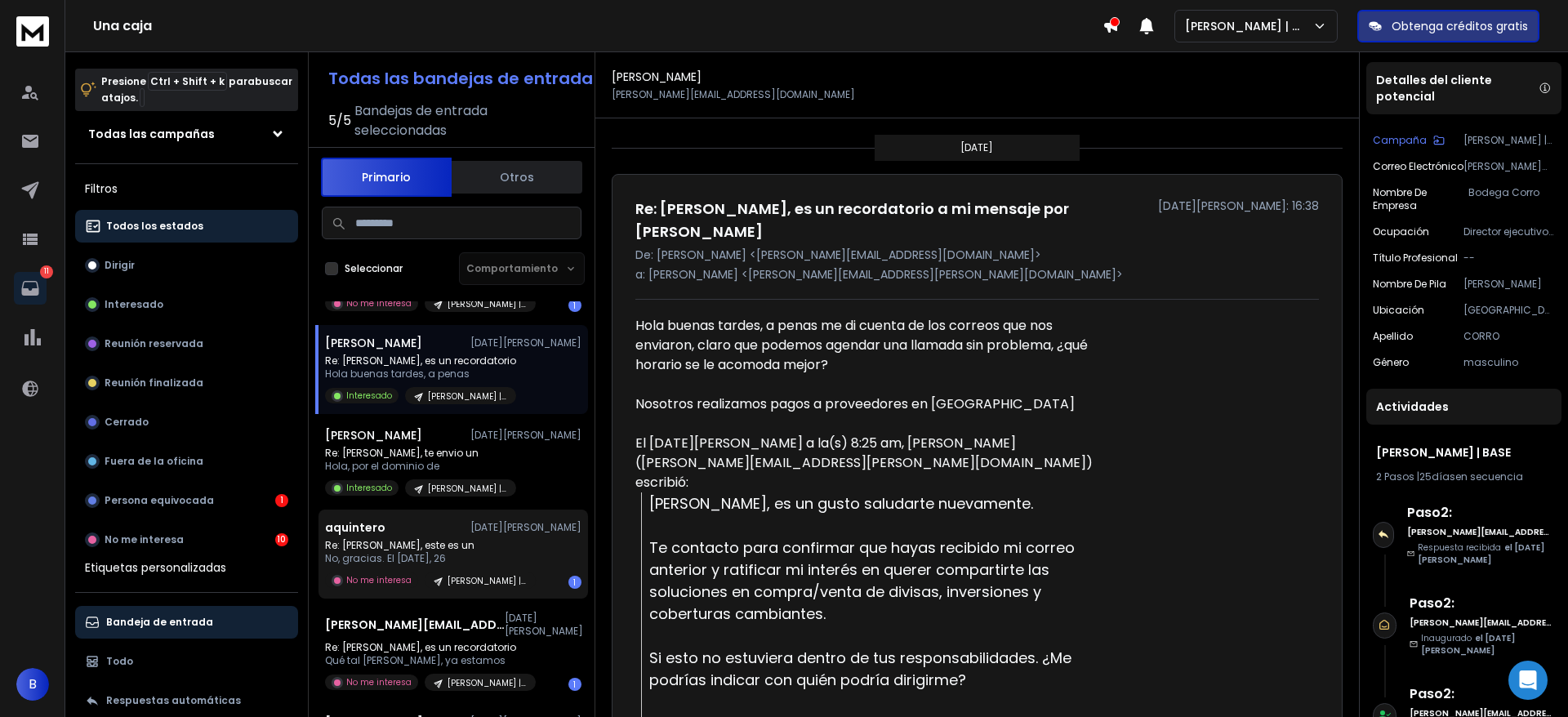
click at [485, 477] on p "No, gracias. El [DATE], 26" at bounding box center [423, 559] width 196 height 13
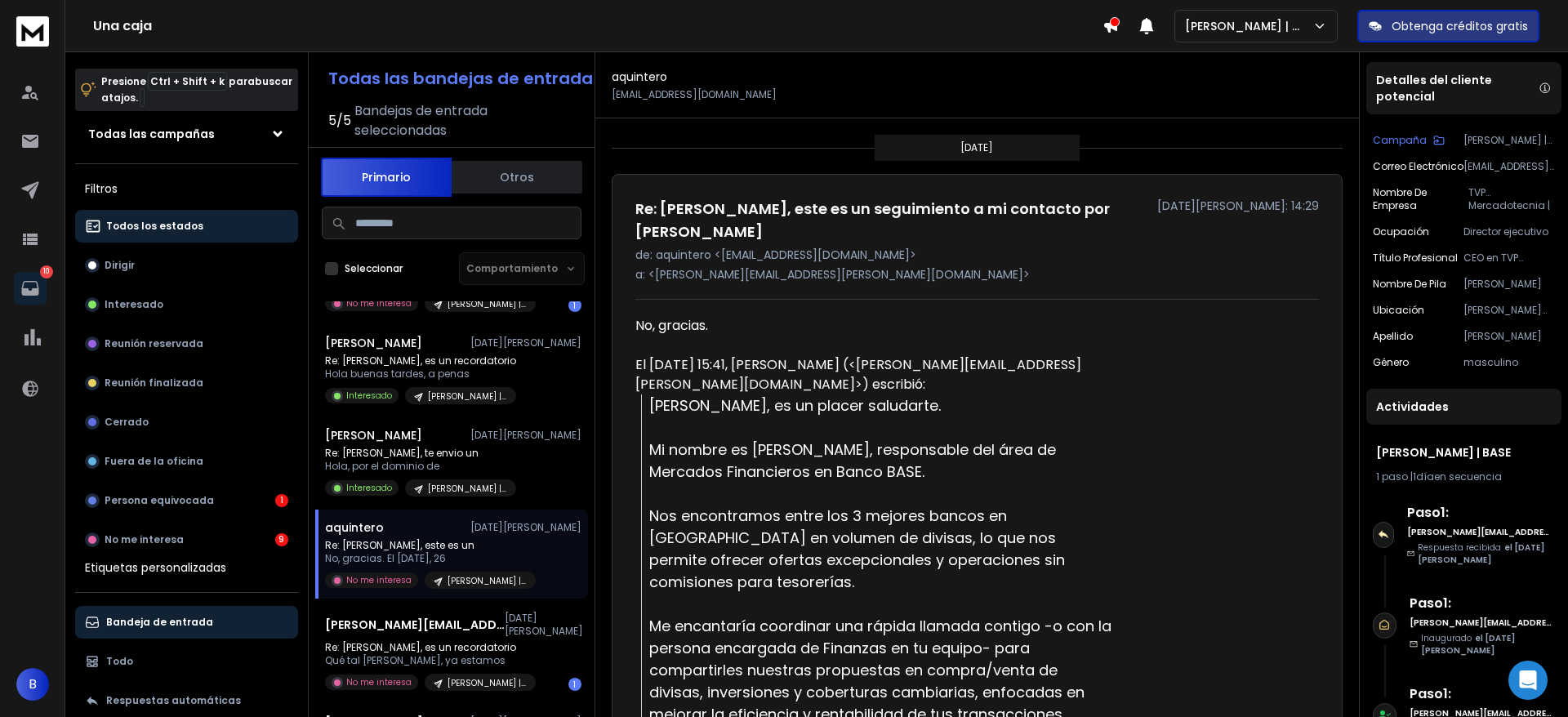
drag, startPoint x: 570, startPoint y: 525, endPoint x: 918, endPoint y: 358, distance: 386.0
click at [918, 358] on div "El [DATE] 15:41, [PERSON_NAME] (<[PERSON_NAME][EMAIL_ADDRESS][PERSON_NAME][DOMA…" at bounding box center [874, 375] width 477 height 39
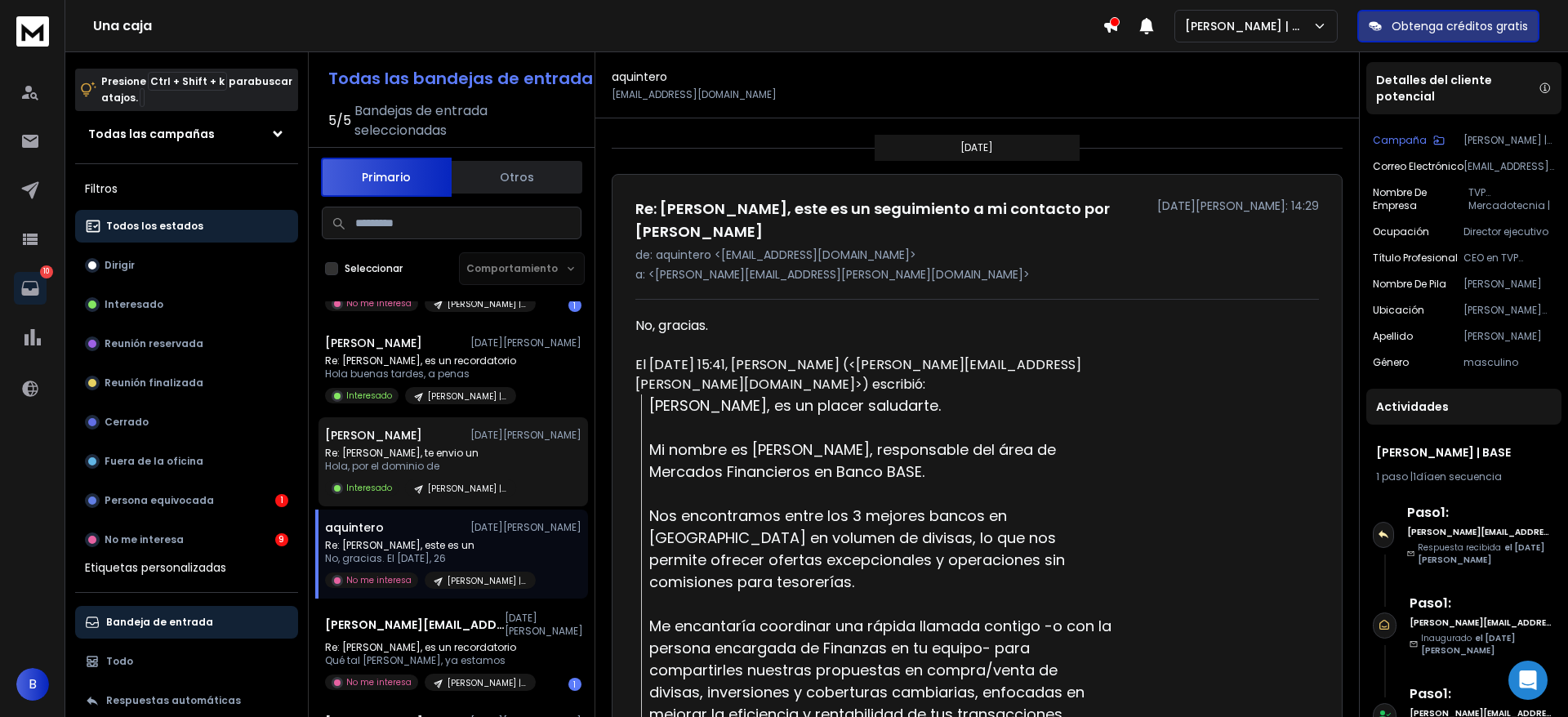
click at [442, 459] on p "Re: [PERSON_NAME], te envio un" at bounding box center [420, 453] width 191 height 13
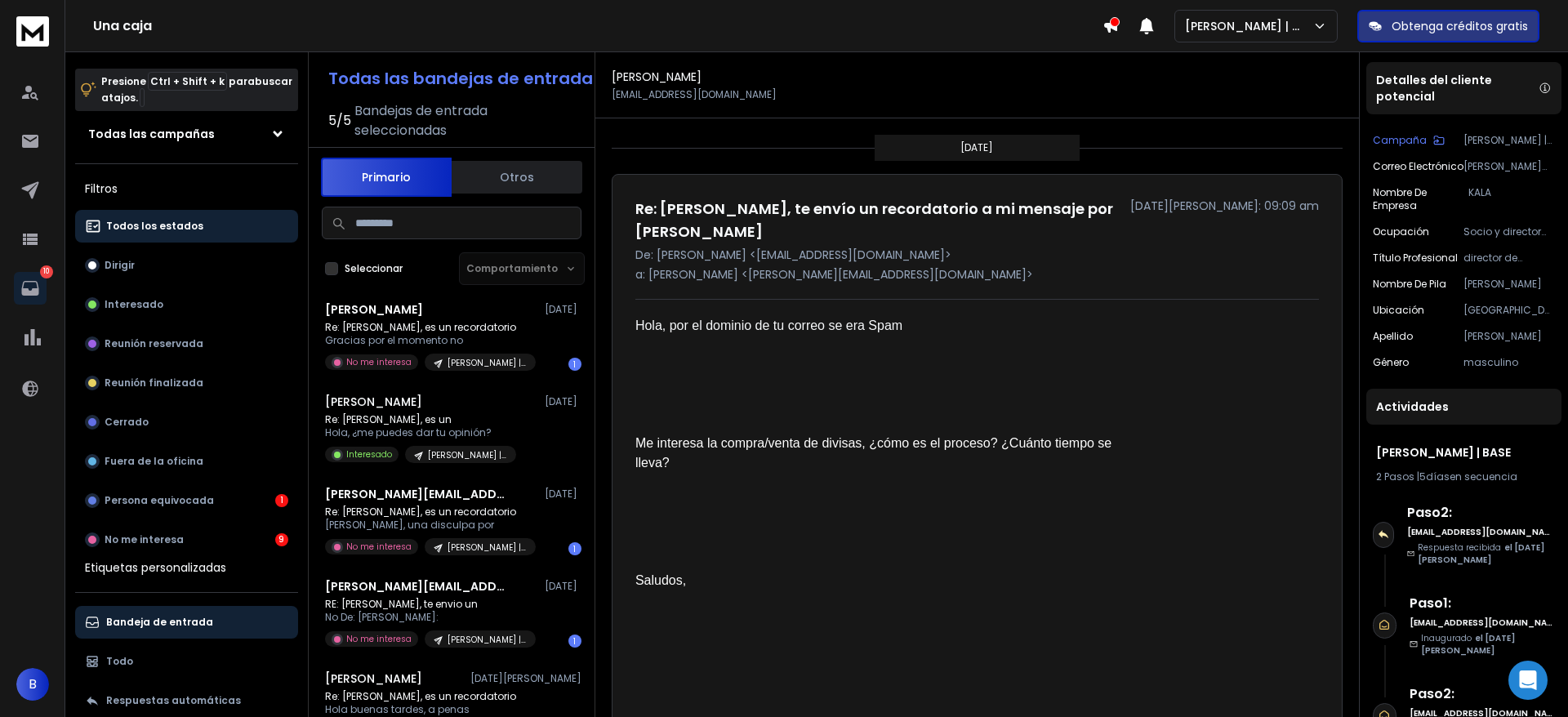
scroll to position [958, 0]
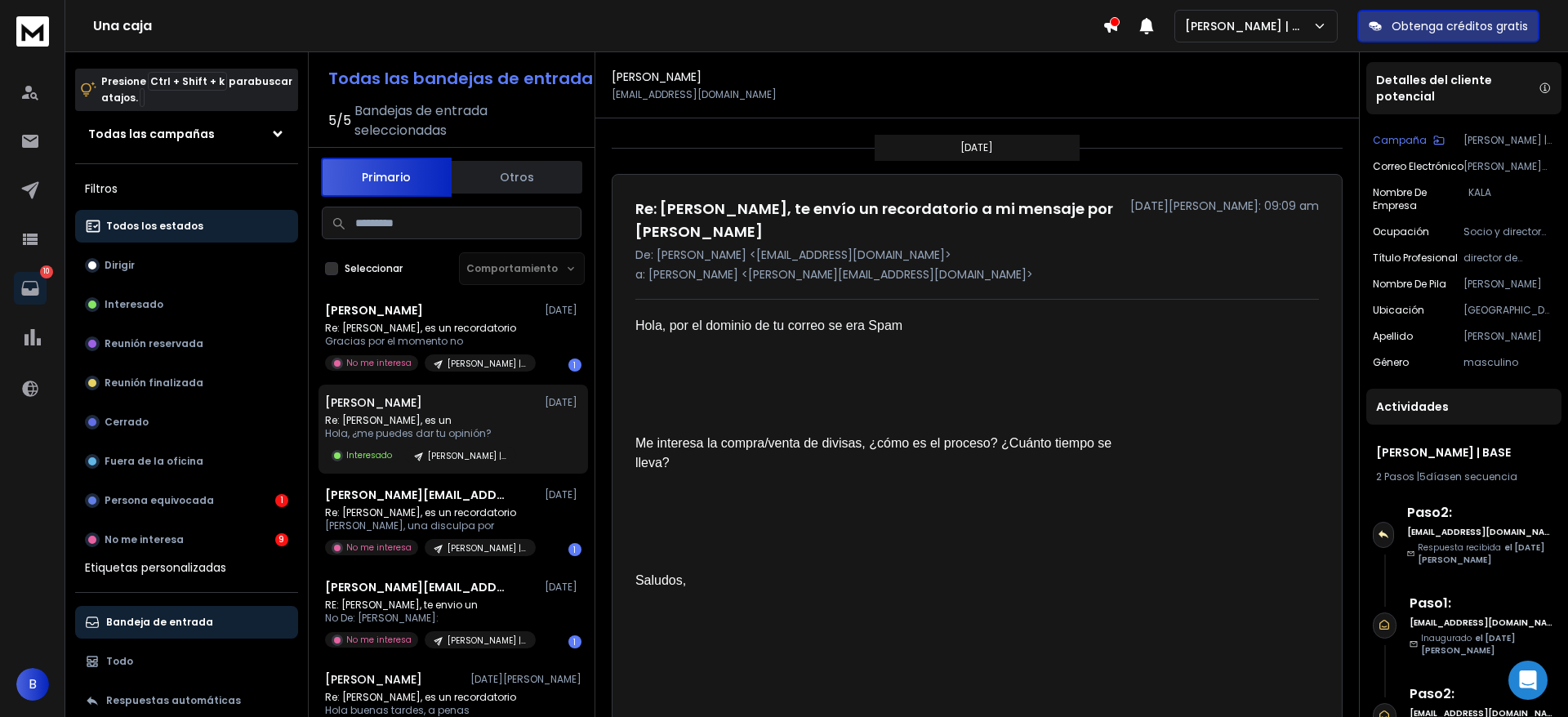
click at [384, 426] on font "Re: [PERSON_NAME], es un" at bounding box center [387, 419] width 126 height 14
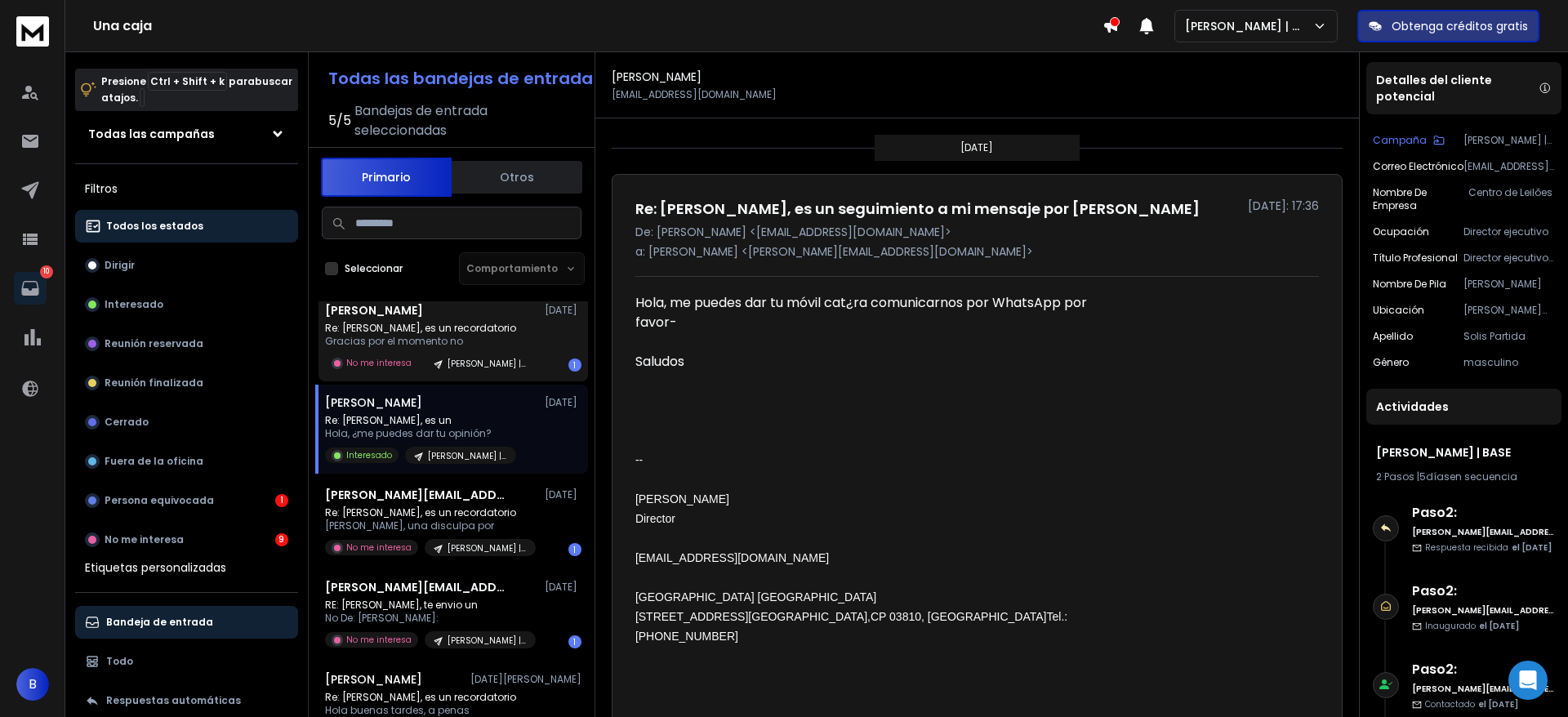
scroll to position [0, 0]
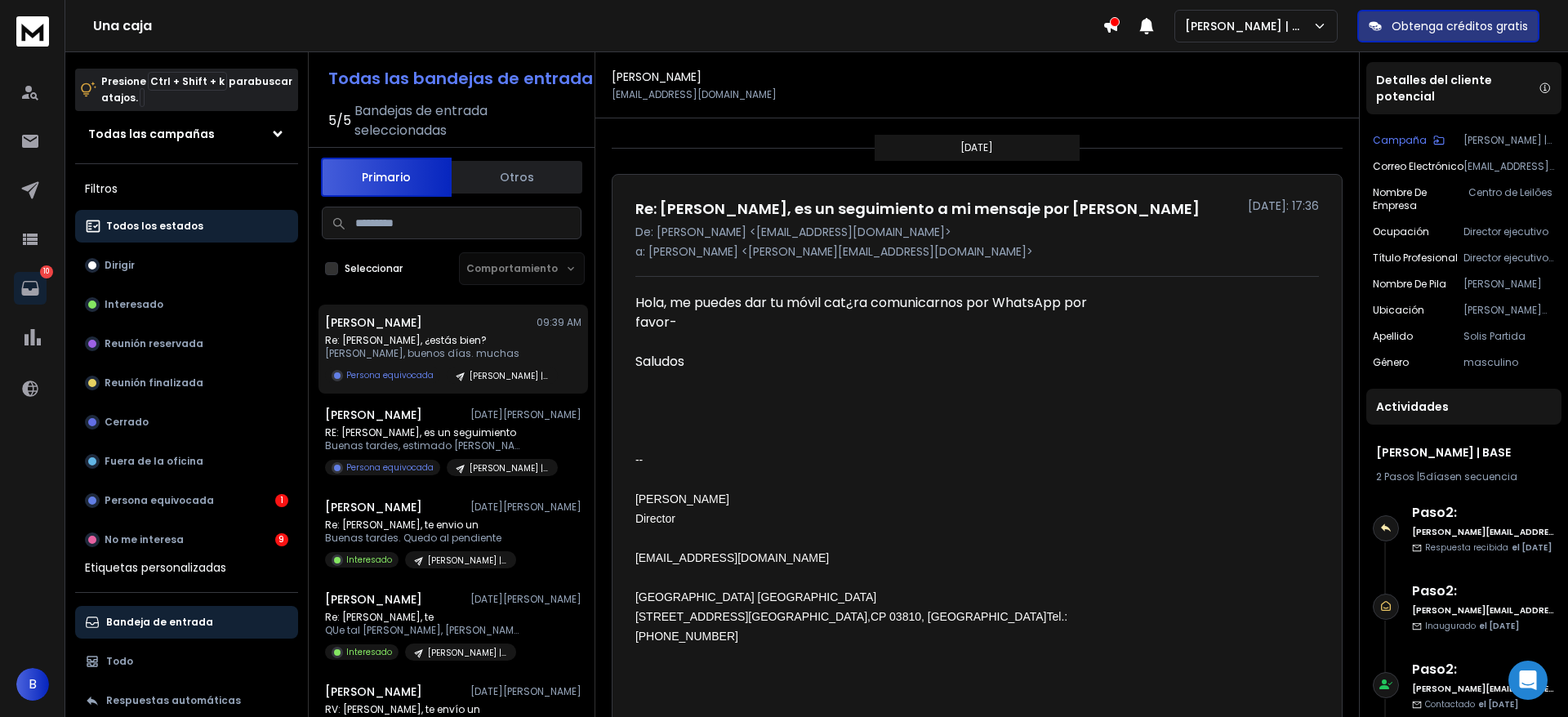
click at [428, 342] on font "Re: [PERSON_NAME], ¿estás bien?" at bounding box center [406, 339] width 162 height 14
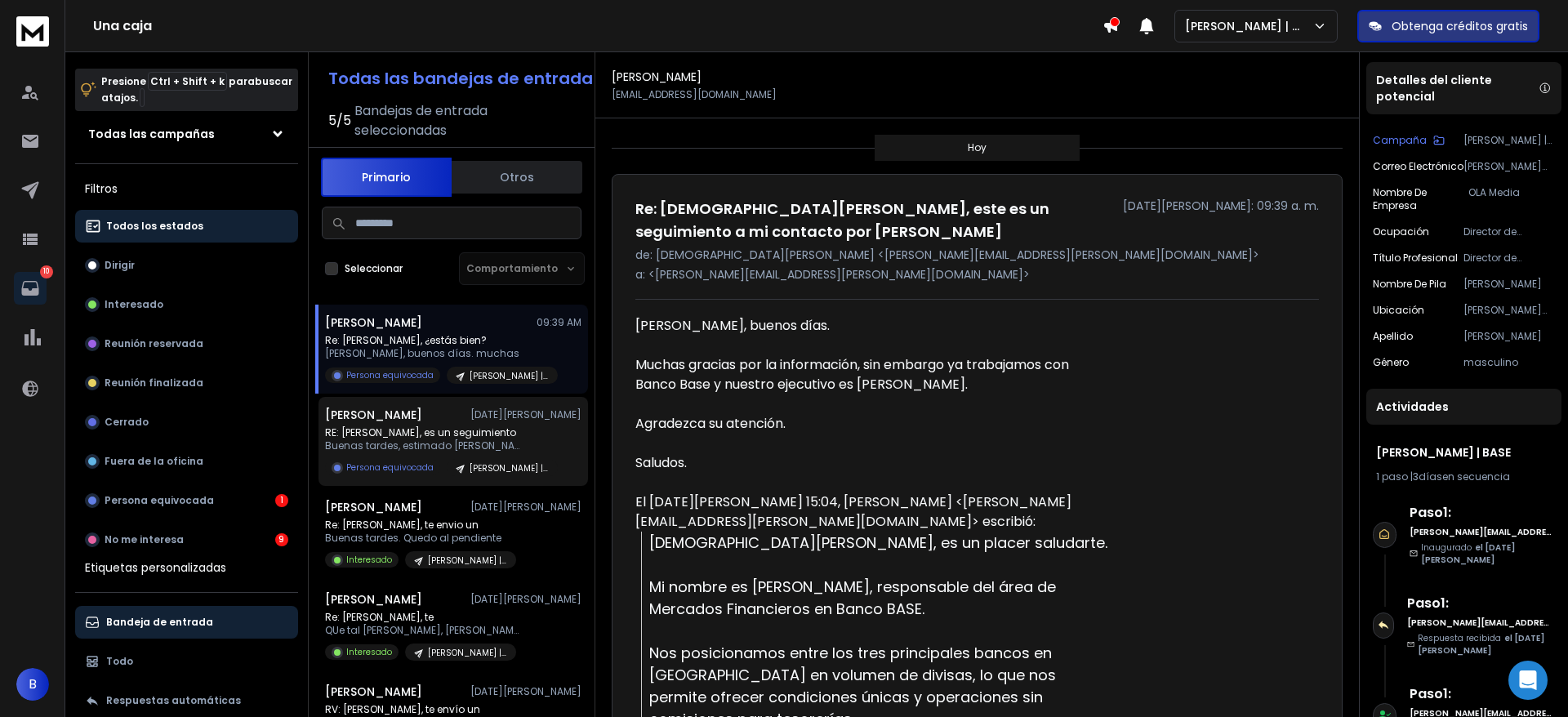
click at [422, 415] on font "[PERSON_NAME]" at bounding box center [373, 415] width 97 height 16
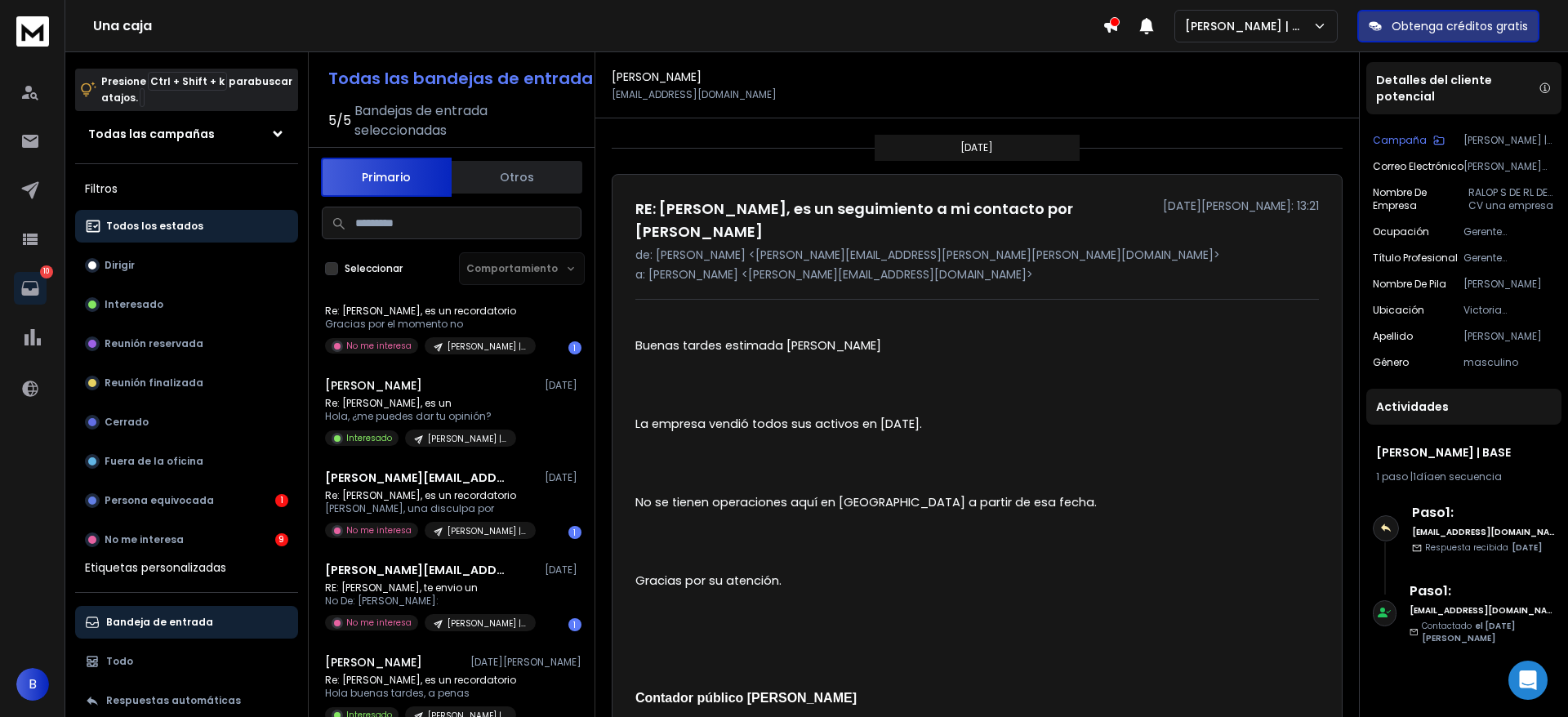
scroll to position [997, 0]
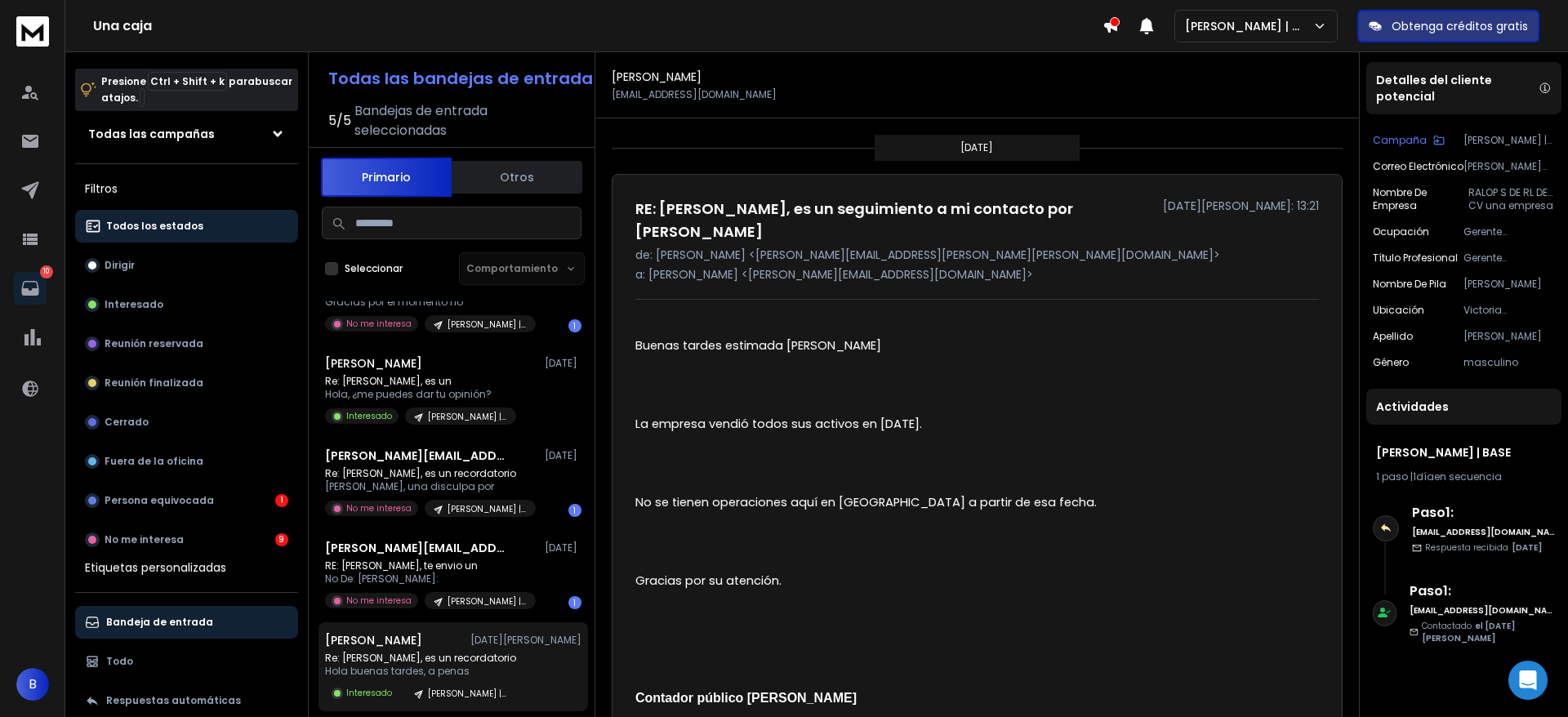
click at [412, 477] on font "Hola buenas tardes, a penas" at bounding box center [397, 671] width 145 height 14
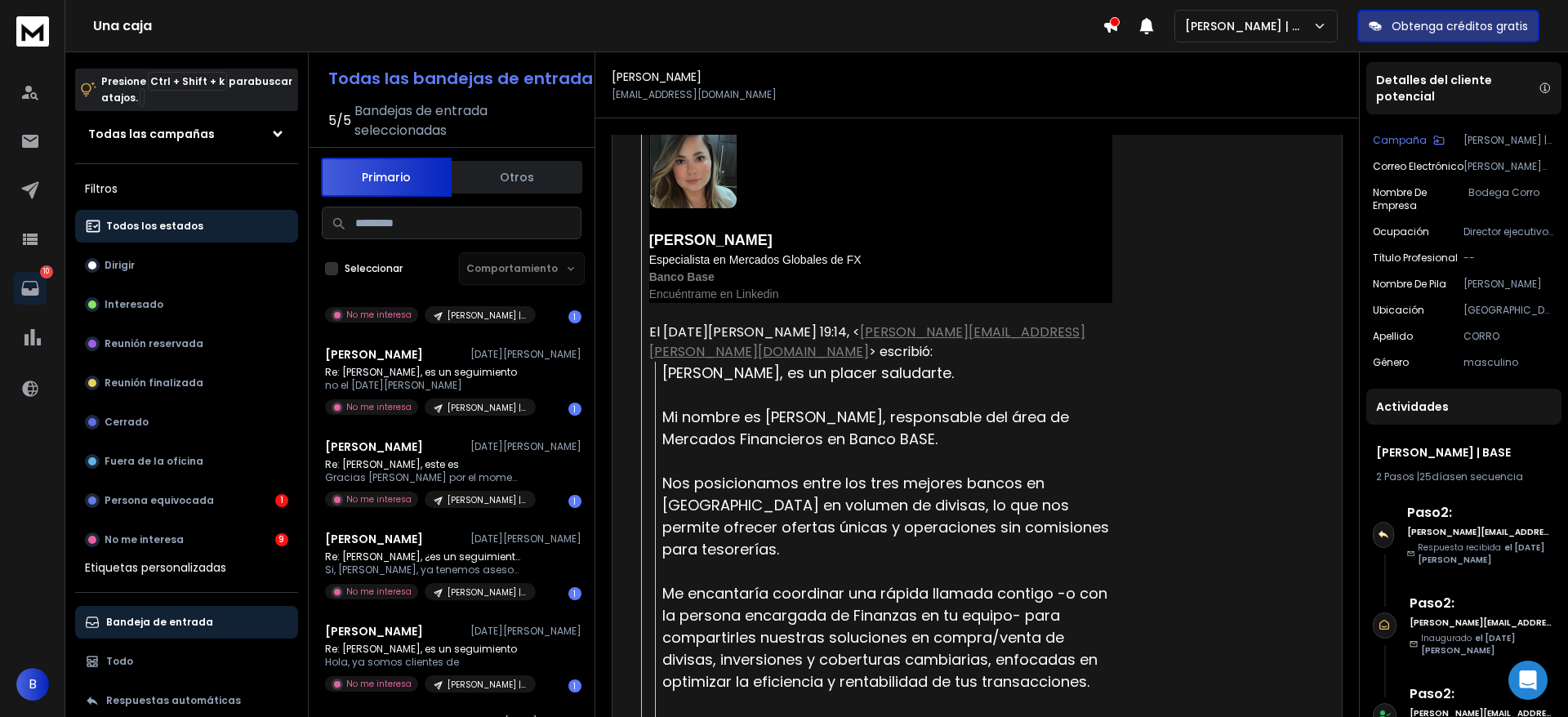
scroll to position [2133, 0]
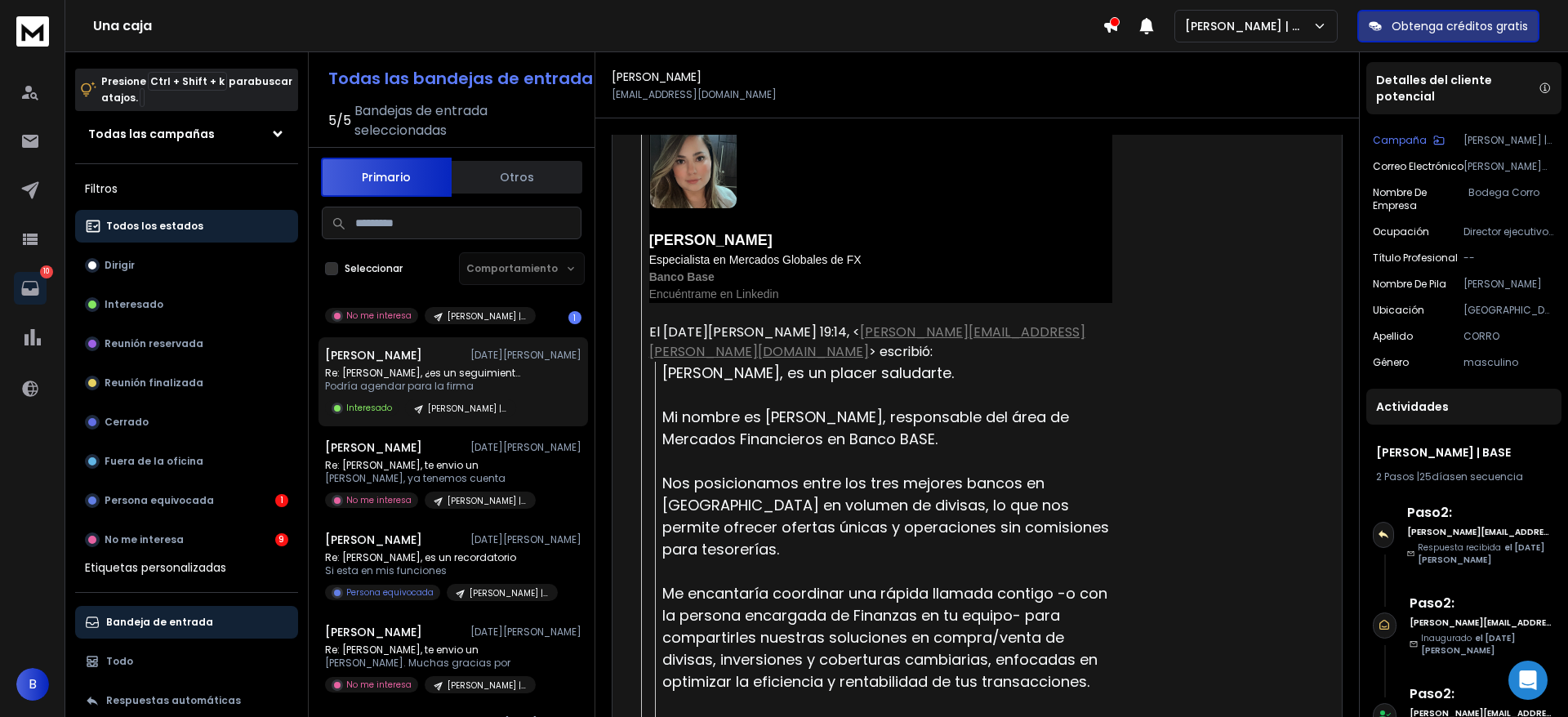
click at [408, 366] on font "Re: [PERSON_NAME], ¿es un seguimiento?" at bounding box center [426, 372] width 203 height 14
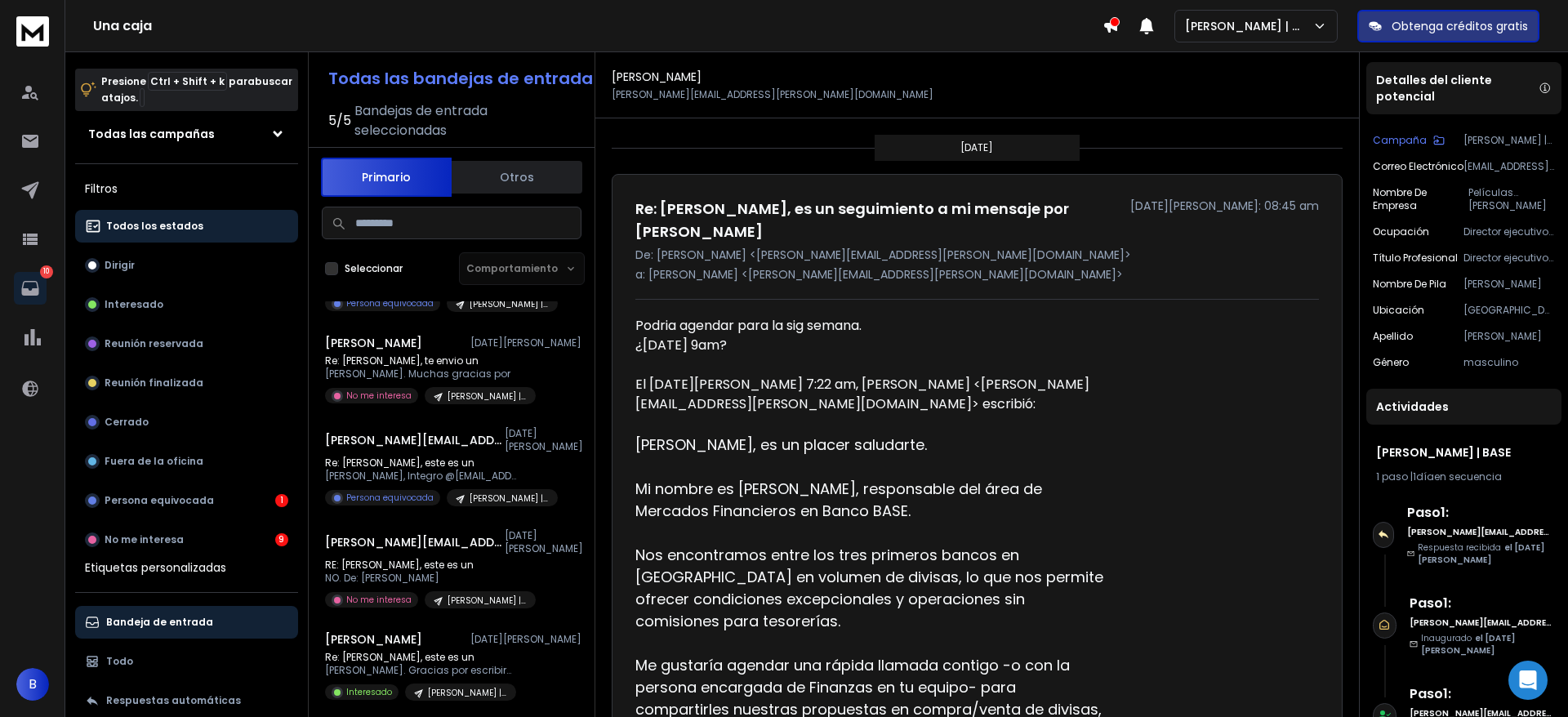
scroll to position [2500, 0]
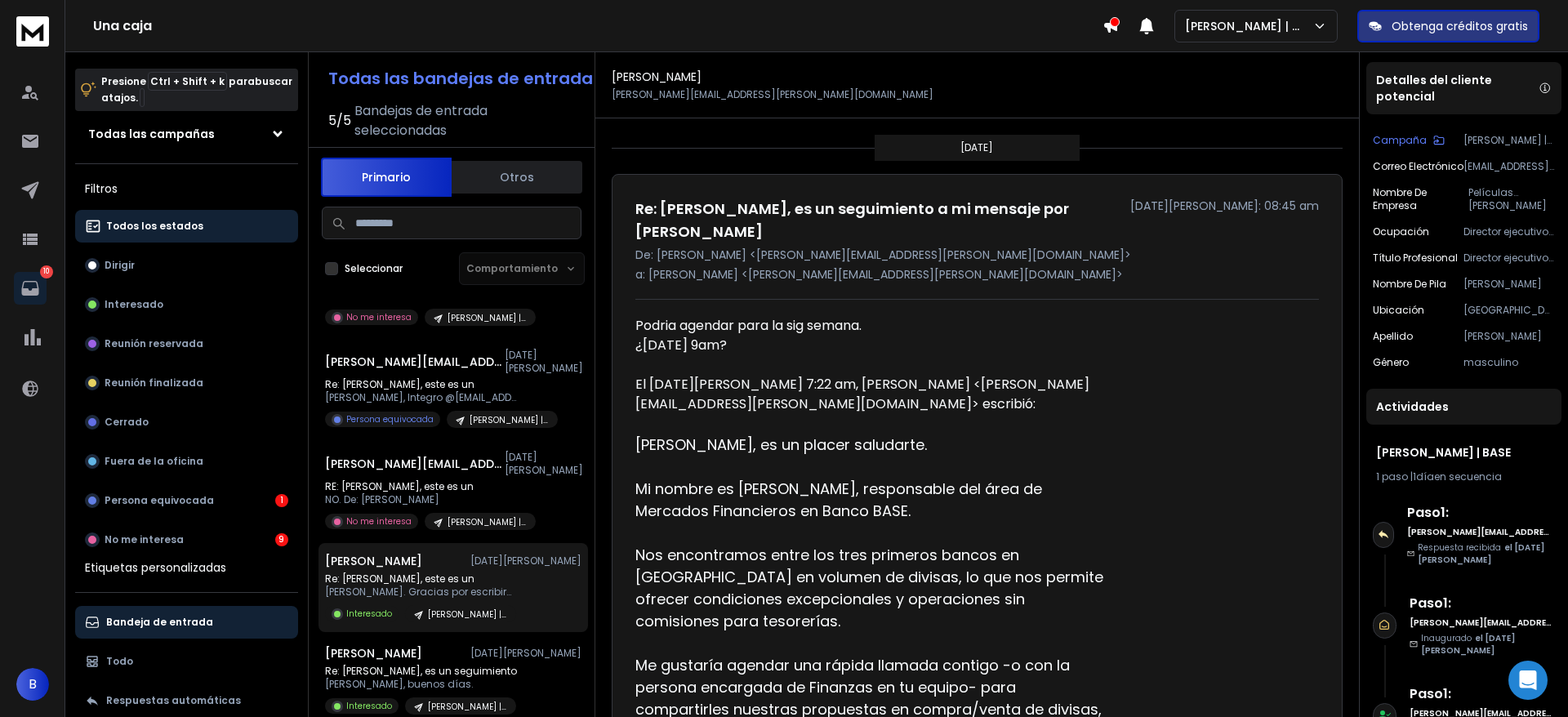
click at [430, 477] on font "[PERSON_NAME]. Gracias por escribirme," at bounding box center [424, 591] width 199 height 14
